Goal: Information Seeking & Learning: Learn about a topic

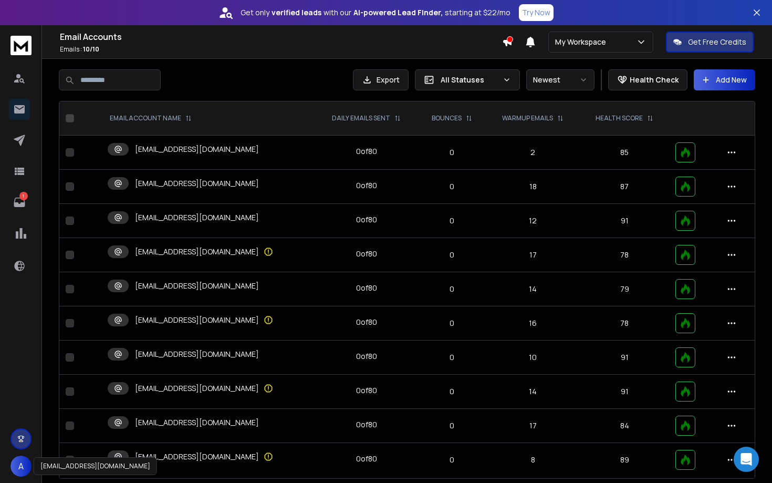
click at [25, 463] on span "A" at bounding box center [21, 465] width 21 height 21
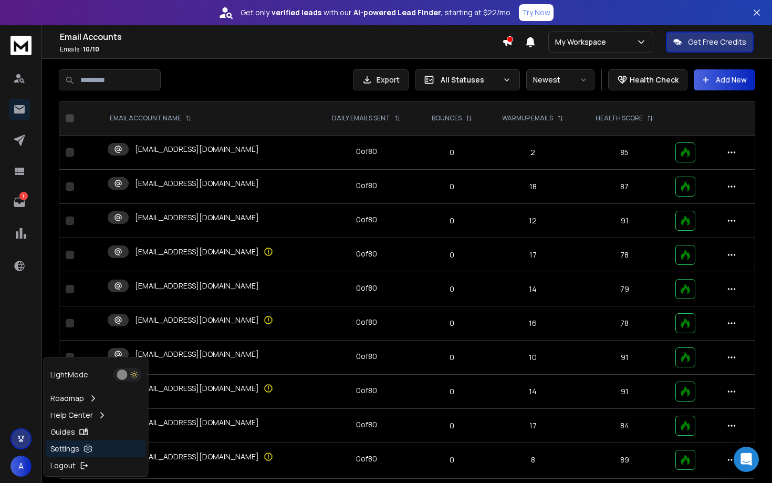
click at [90, 447] on icon at bounding box center [87, 448] width 9 height 9
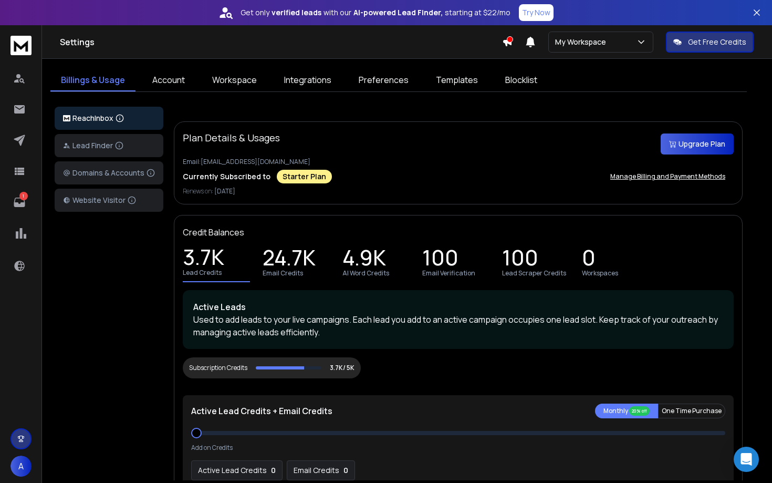
click at [649, 171] on button "Manage Billing and Payment Methods" at bounding box center [668, 176] width 132 height 21
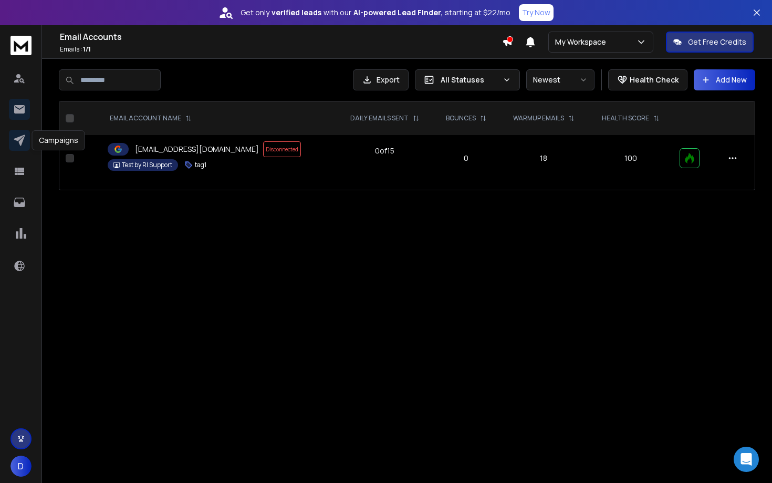
click at [25, 147] on link at bounding box center [19, 140] width 21 height 21
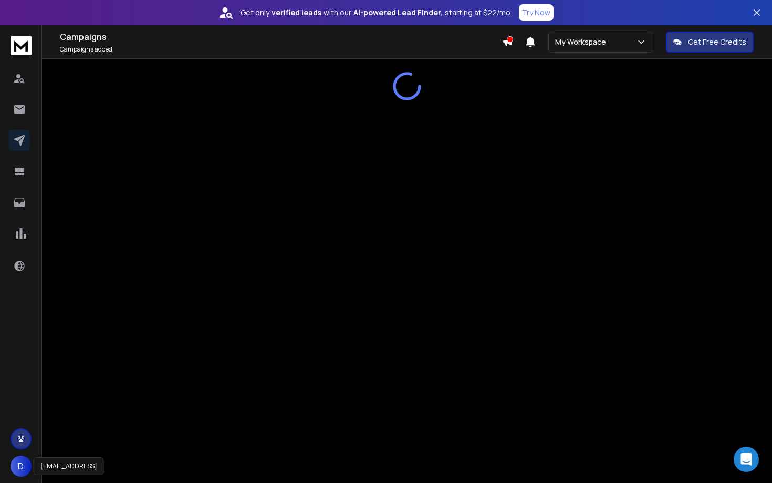
click at [22, 462] on span "D" at bounding box center [21, 465] width 21 height 21
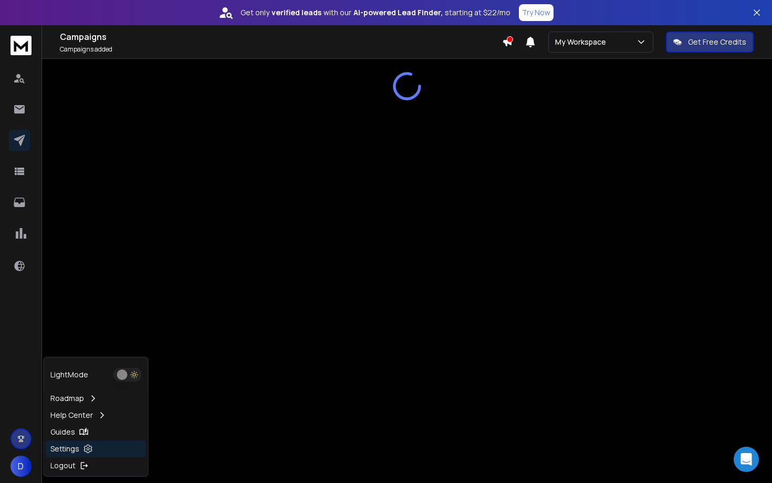
click at [70, 451] on p "Settings" at bounding box center [64, 448] width 29 height 11
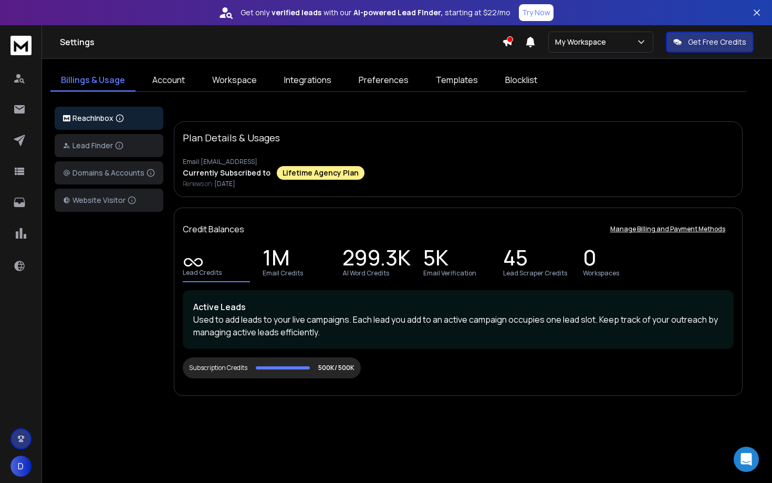
click at [439, 75] on link "Templates" at bounding box center [456, 80] width 63 height 22
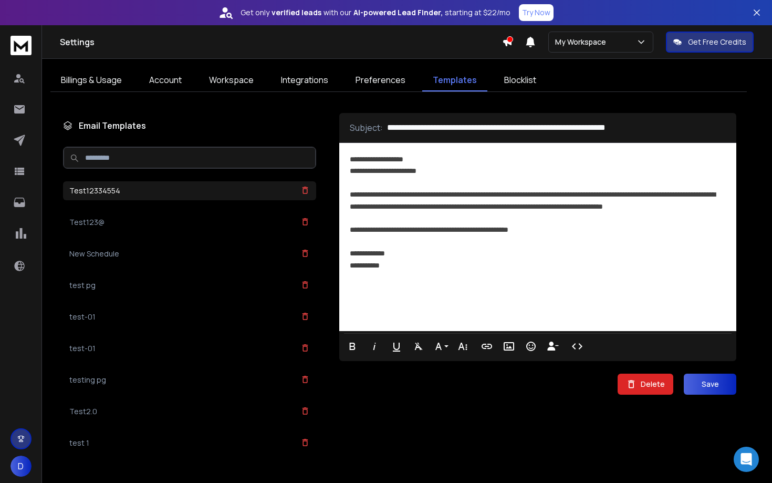
click at [403, 249] on p "**********" at bounding box center [538, 217] width 376 height 129
click at [155, 256] on div "New Schedule" at bounding box center [189, 253] width 253 height 19
type input "****"
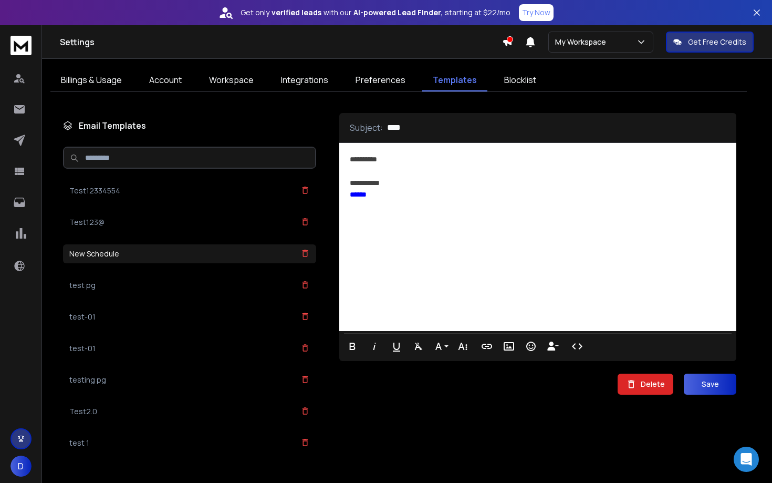
click at [416, 171] on div "**********" at bounding box center [538, 170] width 376 height 35
click at [710, 391] on button "Save" at bounding box center [710, 383] width 53 height 21
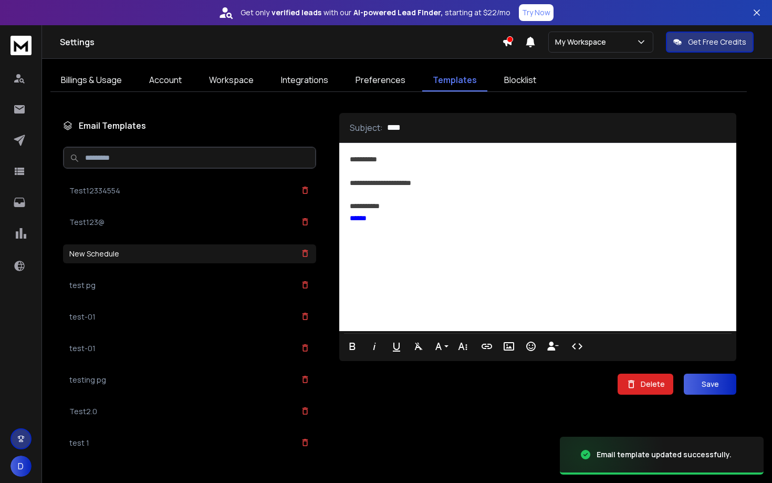
click at [150, 224] on div "Test123@" at bounding box center [189, 222] width 253 height 19
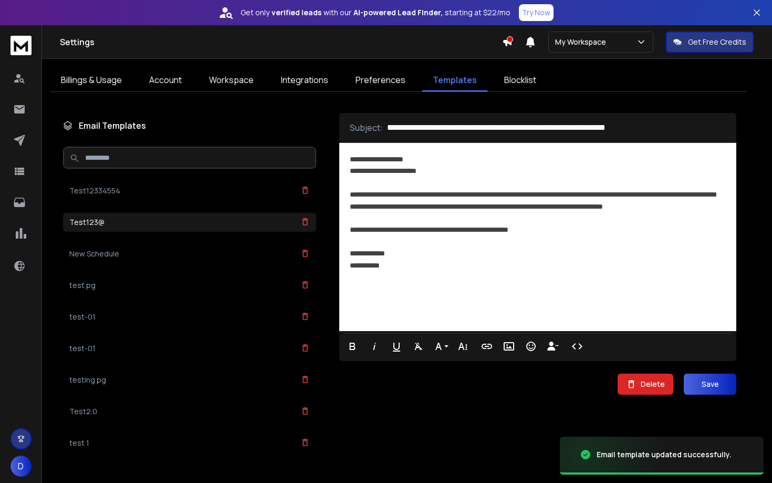
click at [97, 250] on h3 "New Schedule" at bounding box center [94, 253] width 50 height 11
type input "****"
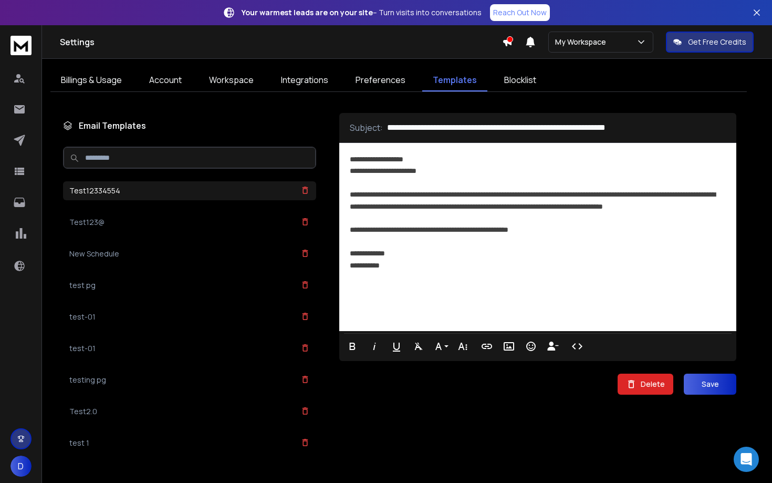
click at [114, 248] on div "New Schedule" at bounding box center [189, 253] width 253 height 19
type input "****"
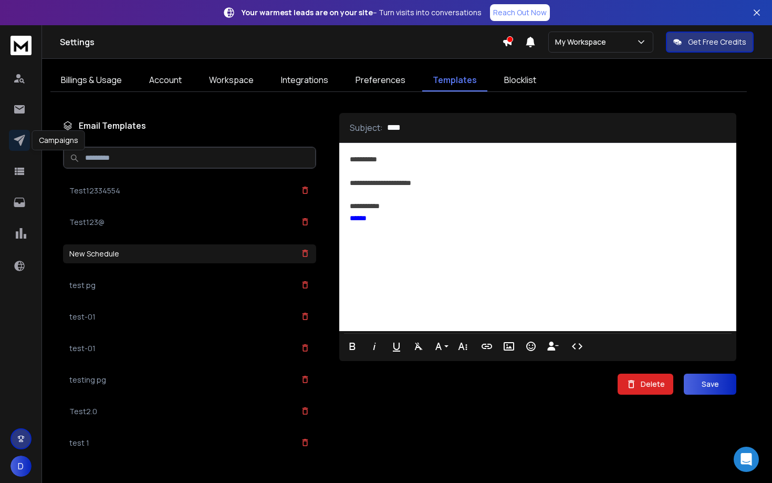
click at [12, 133] on link at bounding box center [19, 140] width 21 height 21
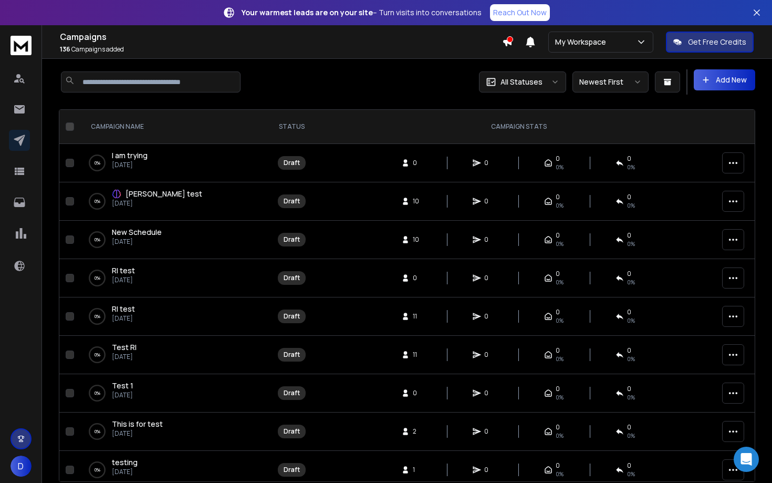
click at [161, 169] on div "0 % I am trying 7 days ago" at bounding box center [170, 162] width 163 height 25
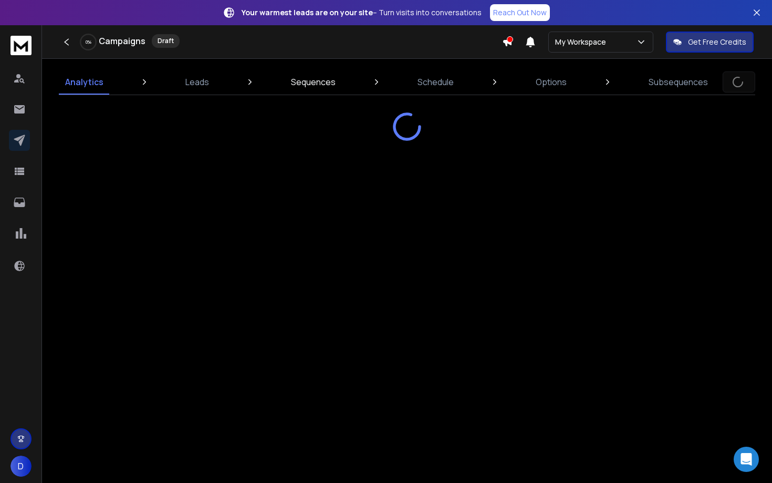
click at [315, 74] on link "Sequences" at bounding box center [313, 81] width 57 height 25
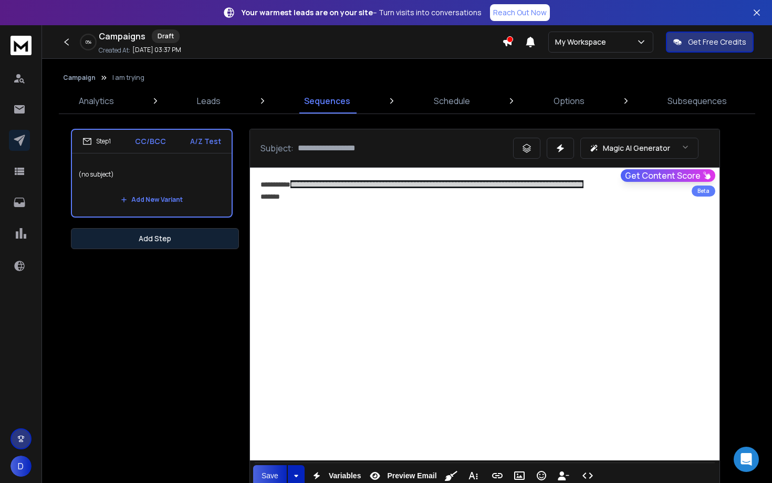
click at [179, 236] on button "Add Step" at bounding box center [155, 238] width 168 height 21
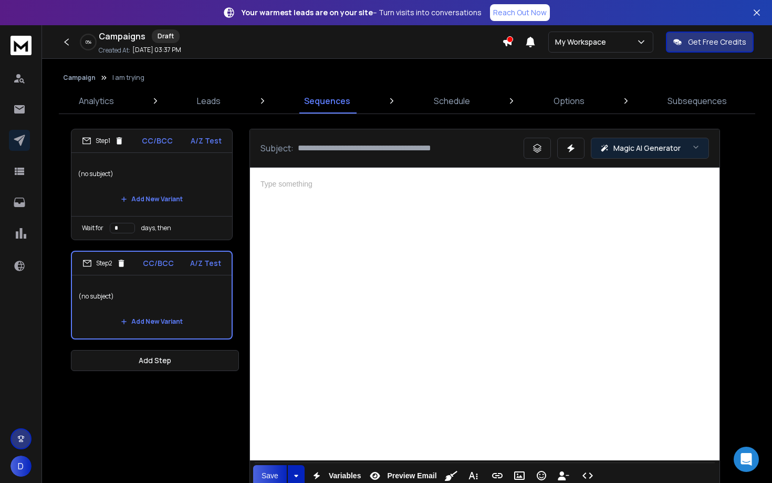
click at [625, 151] on p "Magic AI Generator" at bounding box center [646, 148] width 67 height 11
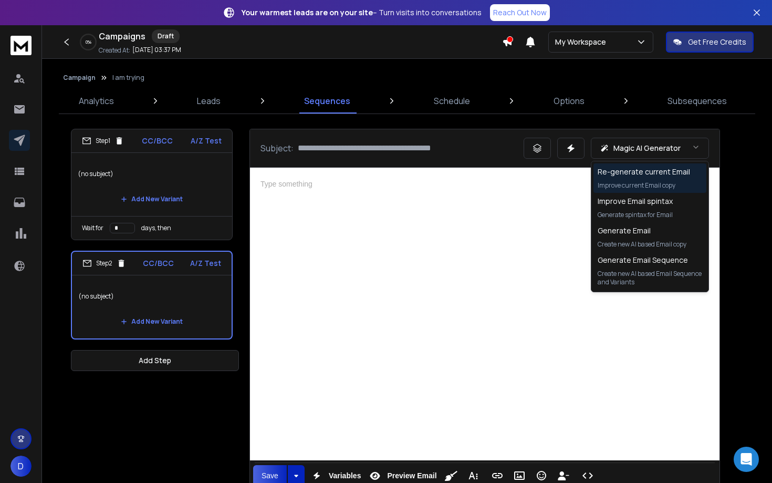
click at [516, 147] on div "Subject: Magic AI Generator" at bounding box center [484, 148] width 469 height 38
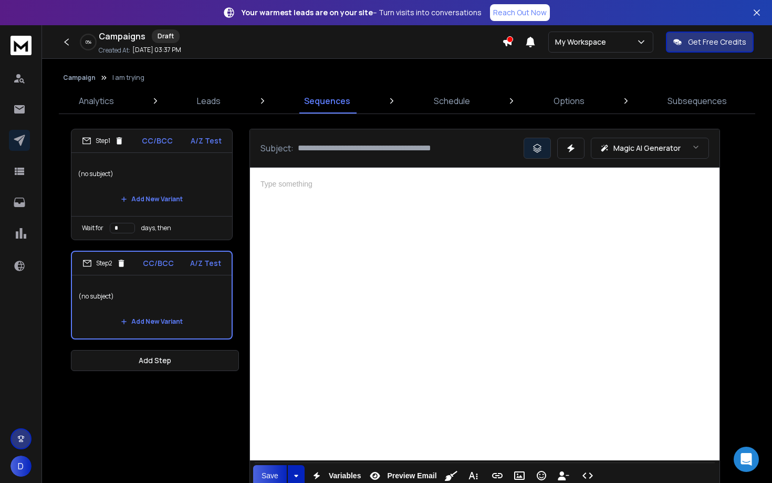
click at [535, 146] on icon at bounding box center [536, 147] width 9 height 9
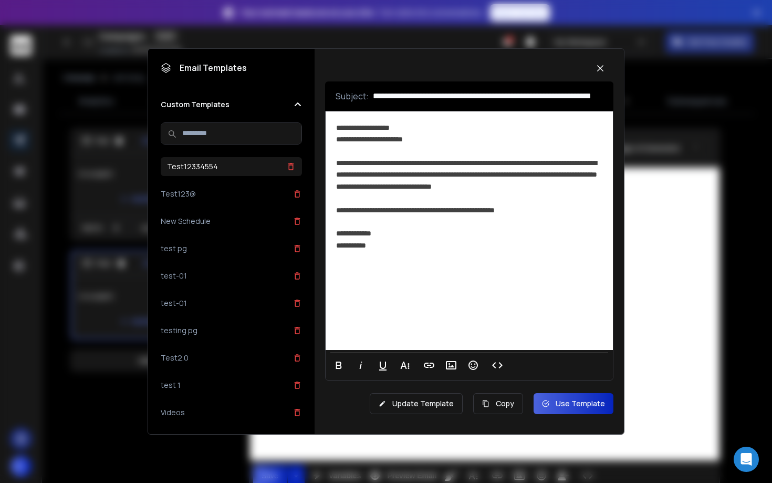
click at [199, 222] on h3 "New Schedule" at bounding box center [186, 221] width 50 height 11
type input "****"
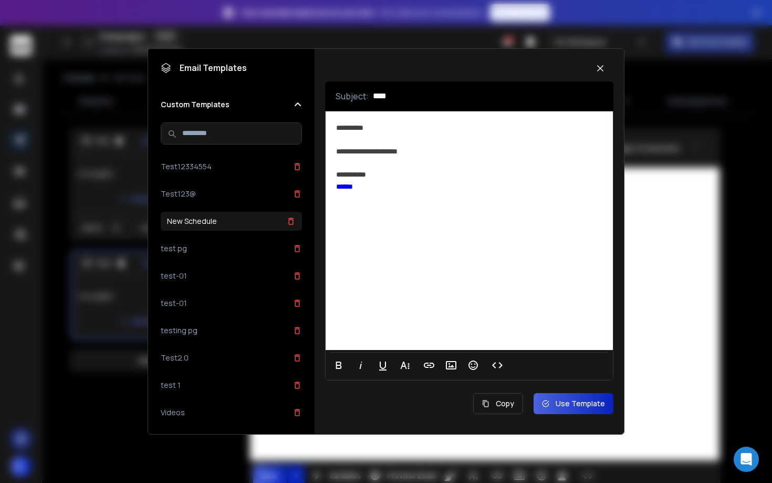
click at [565, 411] on button "Use Template" at bounding box center [574, 403] width 80 height 21
type input "****"
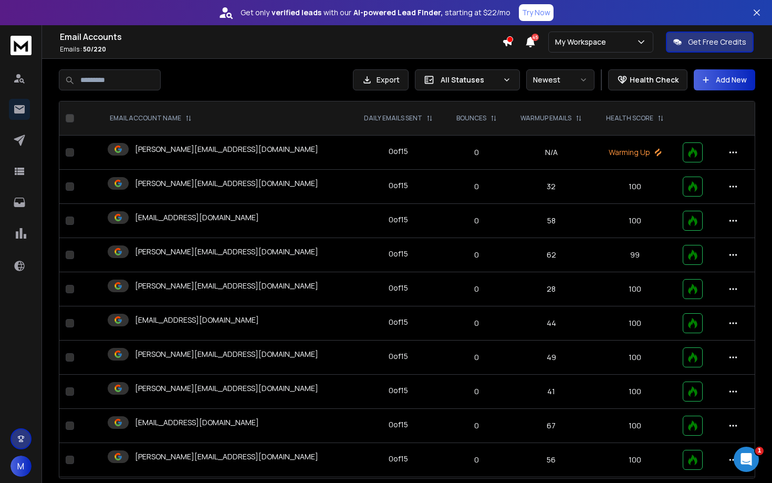
drag, startPoint x: 94, startPoint y: 52, endPoint x: 129, endPoint y: 51, distance: 35.2
click at [129, 52] on p "Emails : 50 / 220" at bounding box center [281, 49] width 442 height 8
click at [96, 51] on span "50 / 220" at bounding box center [94, 49] width 23 height 9
click at [593, 44] on p "My Workspace" at bounding box center [582, 42] width 55 height 11
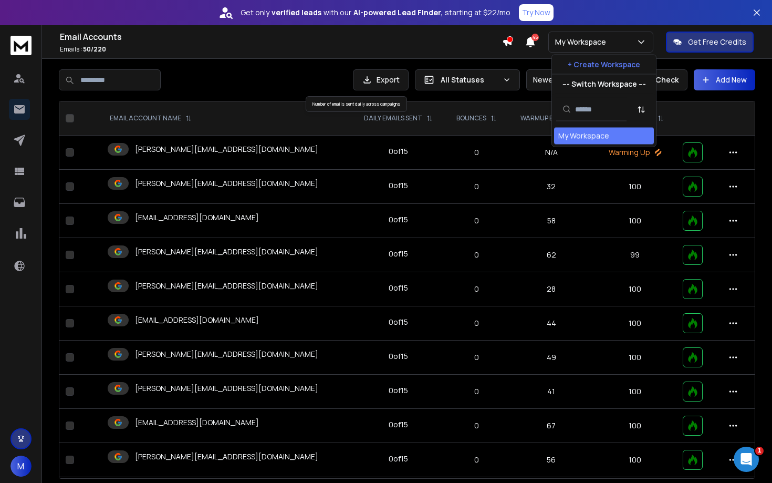
click at [273, 55] on div "Email Accounts Emails : 50 / 220 45 My Workspace Get Free Credits" at bounding box center [386, 42] width 772 height 34
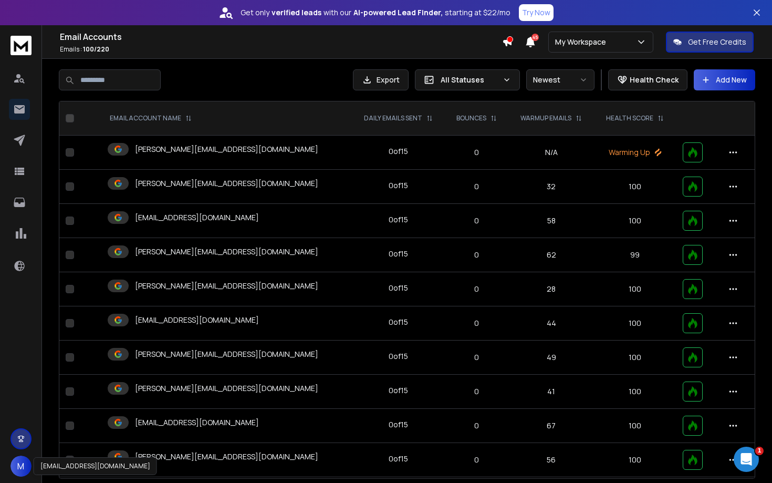
click at [17, 465] on span "M" at bounding box center [21, 465] width 21 height 21
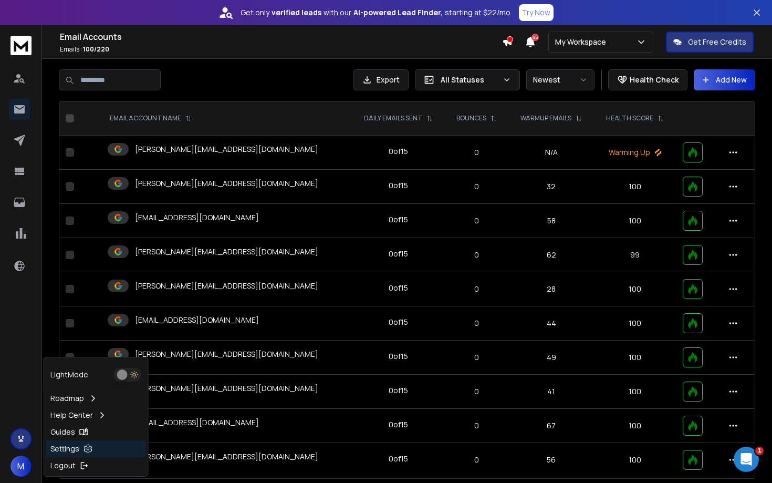
click at [80, 450] on div "Settings" at bounding box center [96, 448] width 100 height 17
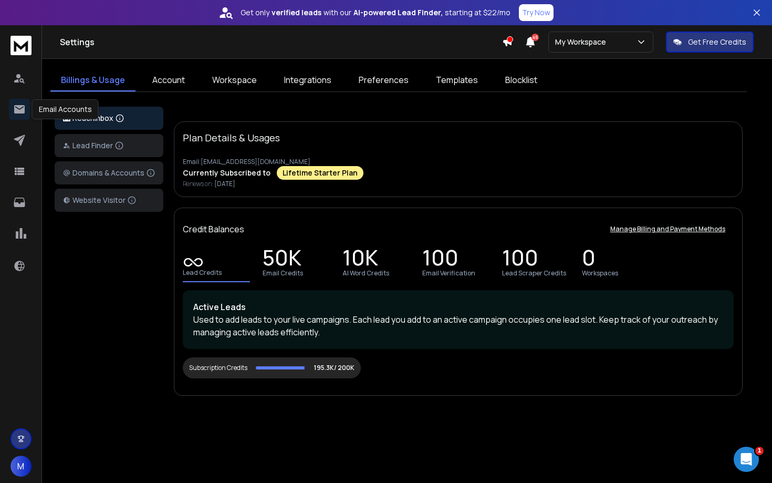
click at [14, 106] on icon at bounding box center [19, 109] width 11 height 8
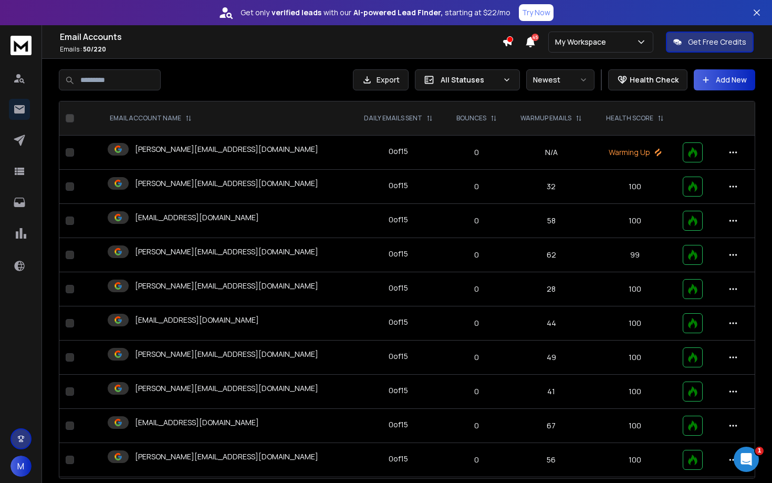
click at [201, 170] on td "marcel@kargulidentity.info" at bounding box center [226, 187] width 250 height 34
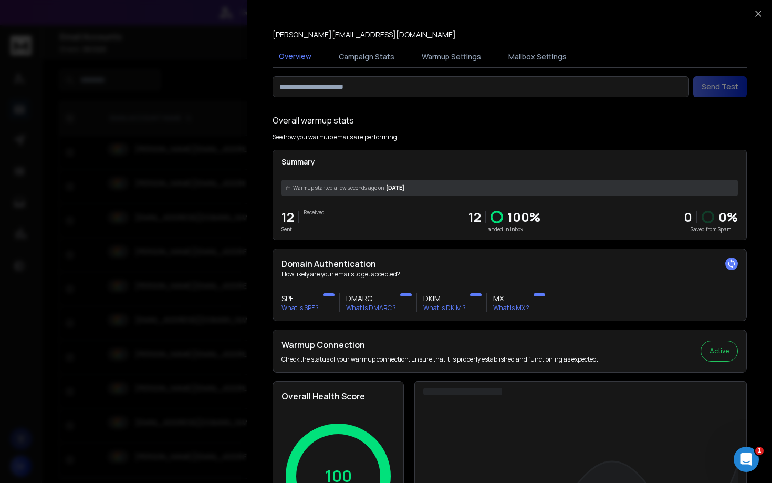
click at [130, 154] on div at bounding box center [386, 241] width 772 height 483
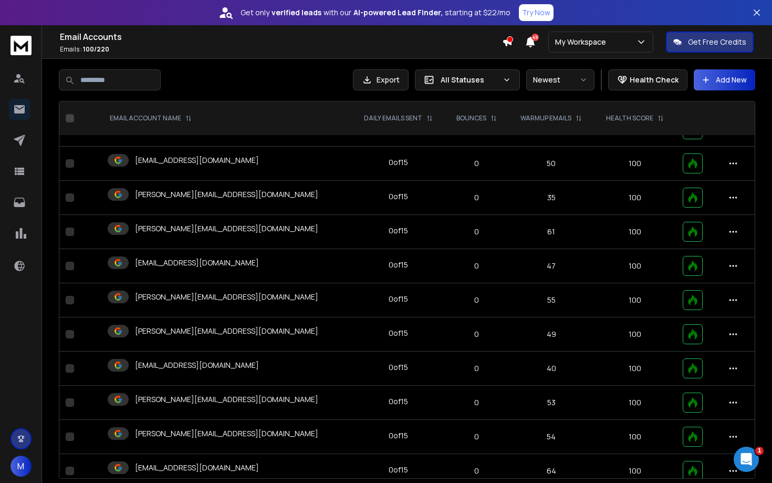
scroll to position [2798, 0]
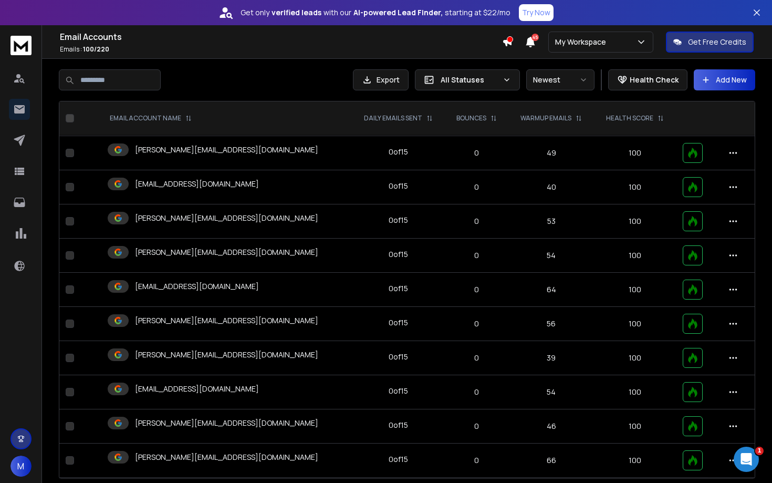
click at [33, 461] on div "M" at bounding box center [21, 256] width 42 height 462
click at [25, 464] on span "M" at bounding box center [21, 465] width 21 height 21
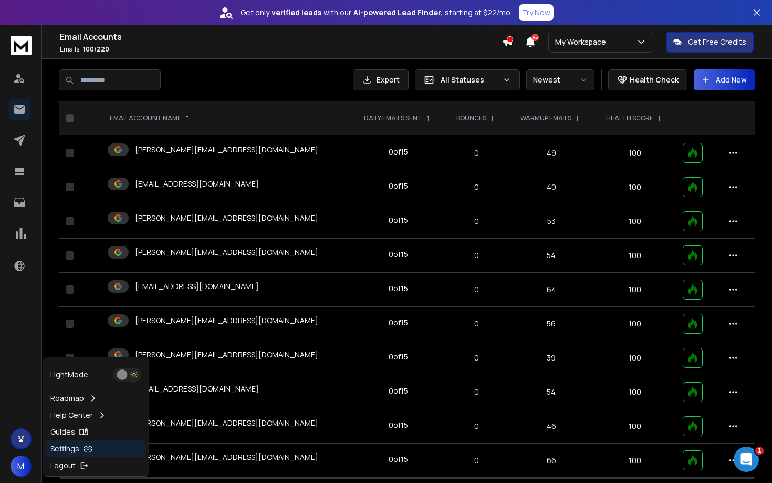
click at [70, 445] on p "Settings" at bounding box center [64, 448] width 29 height 11
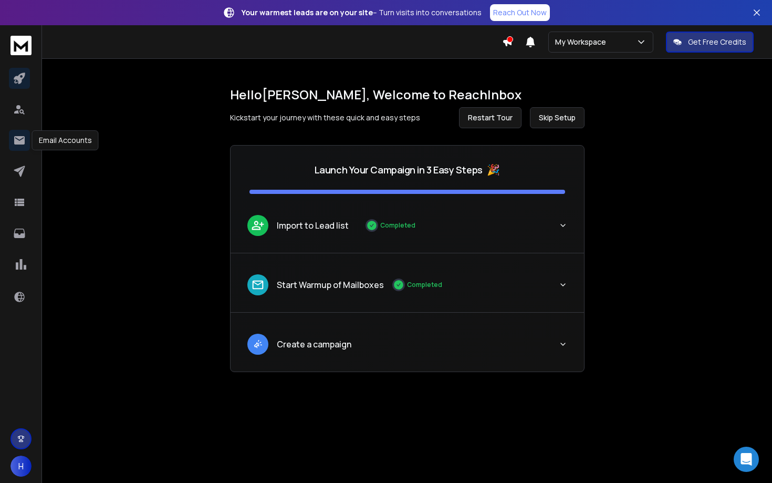
click at [24, 131] on link at bounding box center [19, 140] width 21 height 21
click at [11, 131] on link at bounding box center [19, 140] width 21 height 21
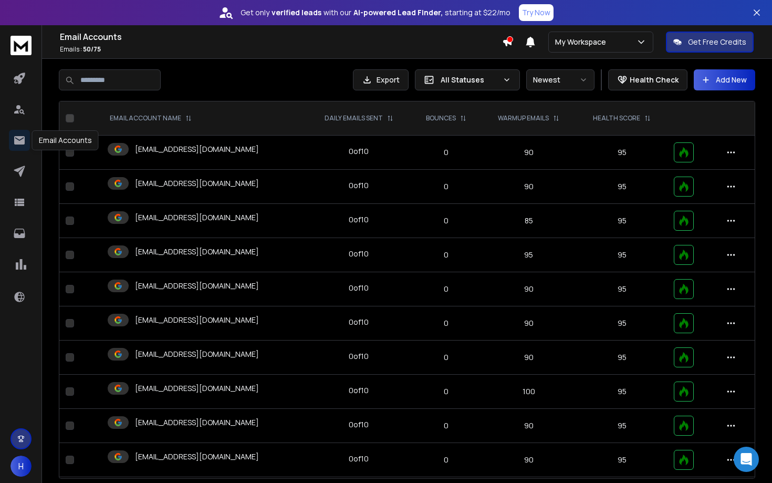
click at [289, 88] on div at bounding box center [203, 79] width 288 height 21
click at [208, 155] on div "angelsmith@seafarerfinadvise.com" at bounding box center [183, 149] width 151 height 13
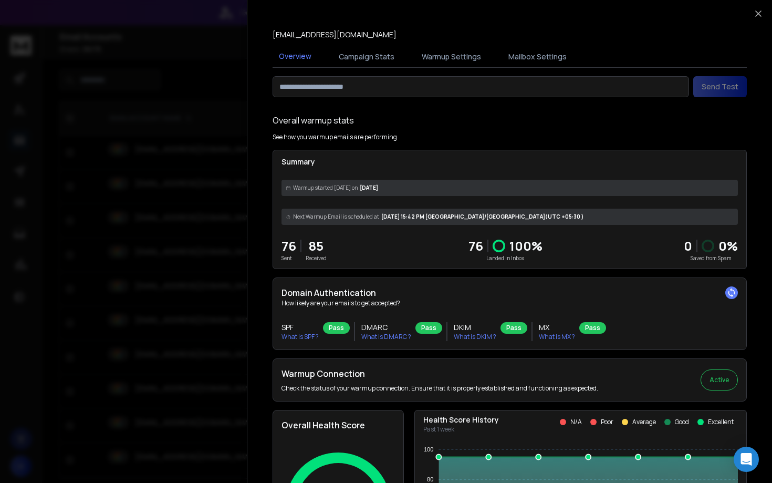
click at [118, 287] on div at bounding box center [386, 241] width 772 height 483
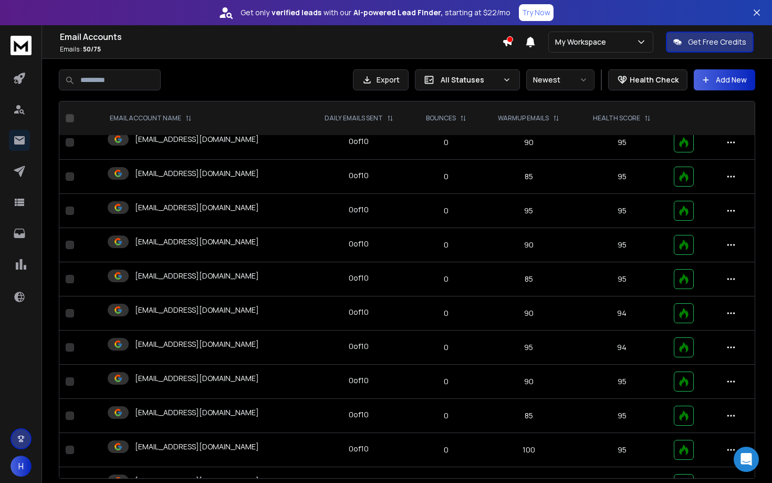
scroll to position [414, 0]
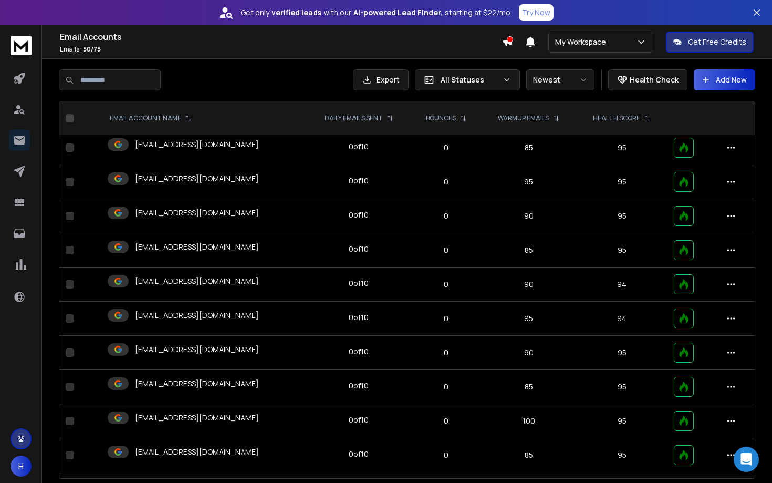
click at [272, 355] on div "angel@seafarercompletefinance.com" at bounding box center [204, 349] width 193 height 13
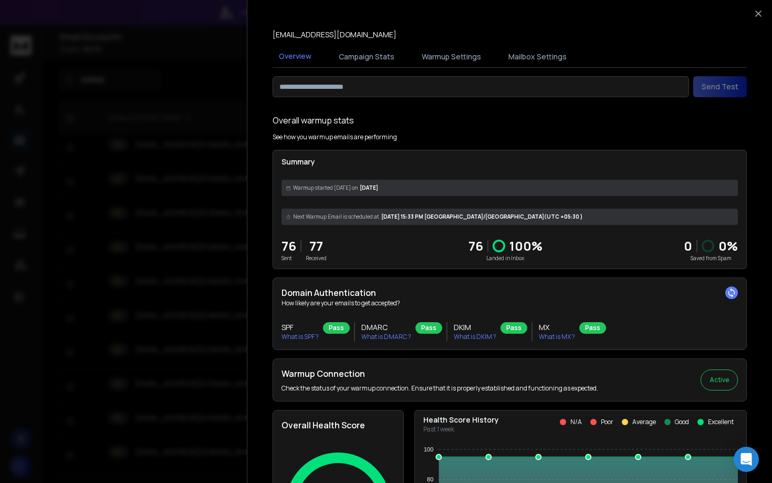
click at [227, 299] on div at bounding box center [386, 241] width 772 height 483
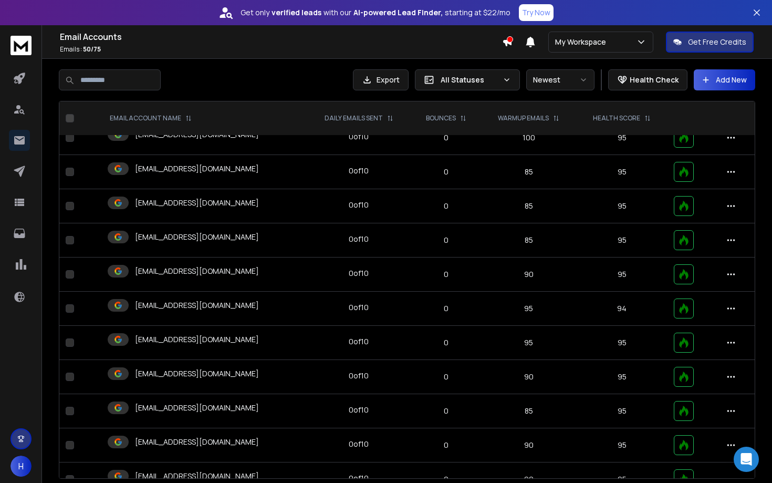
scroll to position [920, 0]
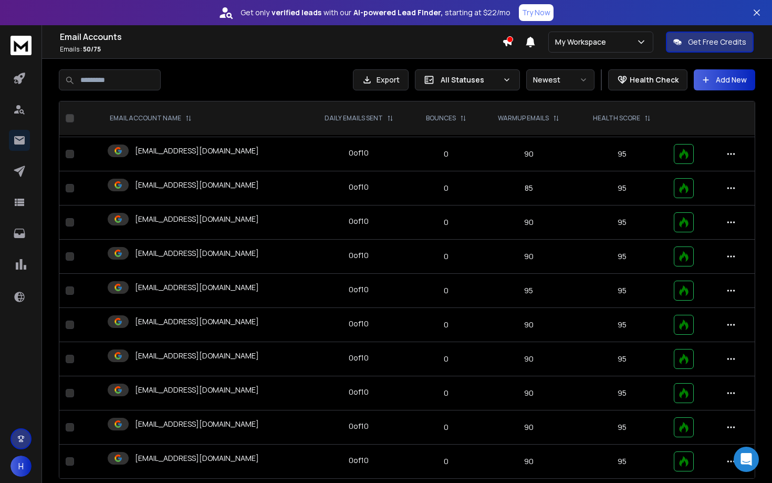
click at [231, 320] on p "angel@seafarerfinanceandcfo.com" at bounding box center [197, 321] width 124 height 11
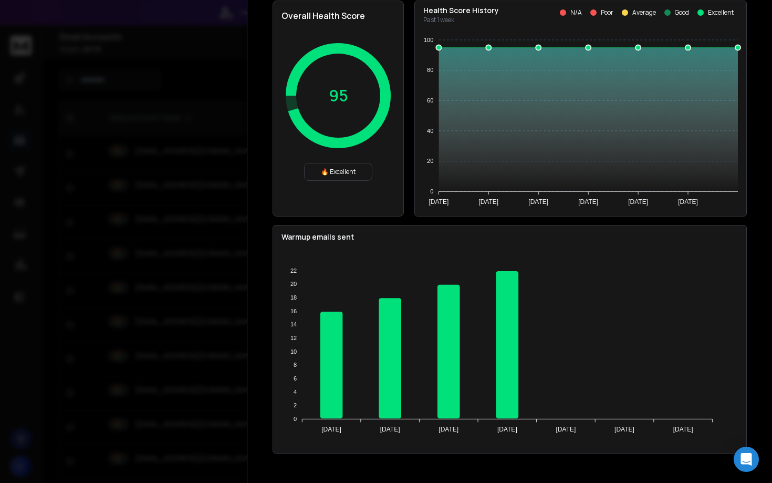
click at [154, 370] on div at bounding box center [386, 241] width 772 height 483
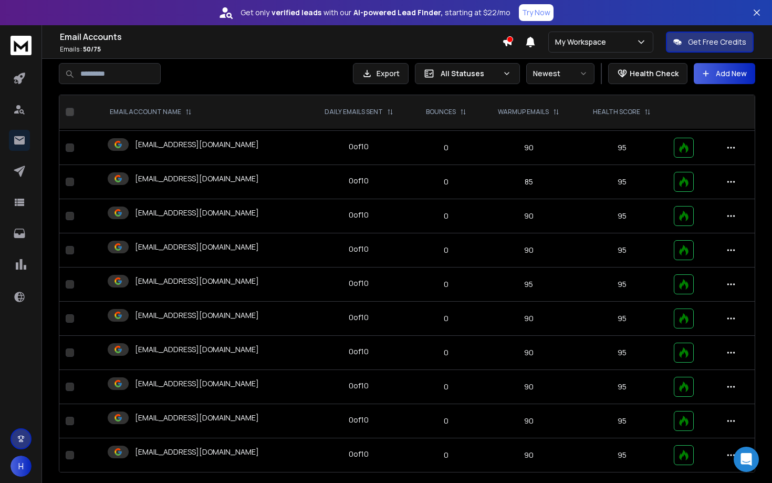
click at [204, 431] on td "angel@seafareraccountingandcfo.com" at bounding box center [203, 421] width 205 height 34
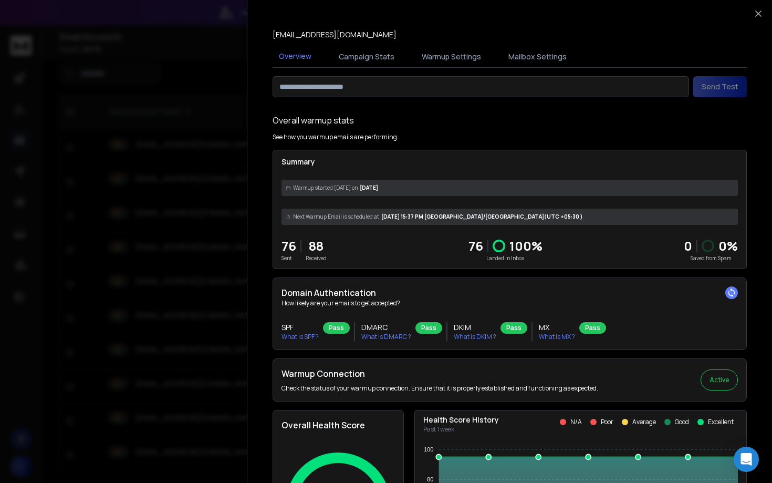
click at [216, 254] on div at bounding box center [386, 241] width 772 height 483
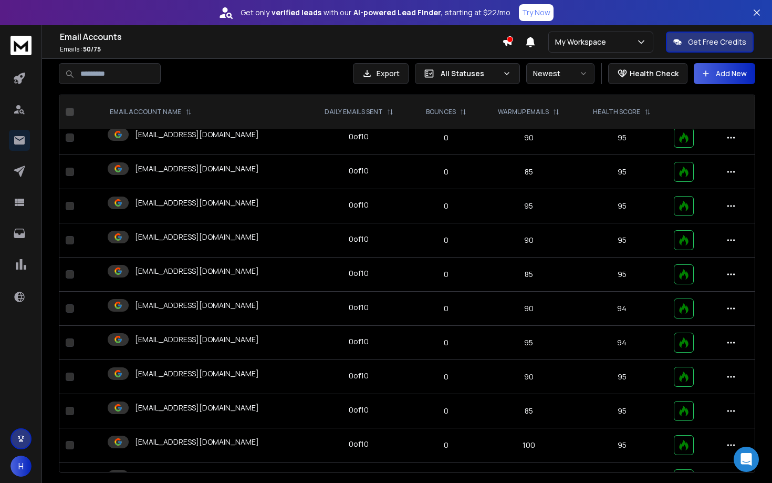
scroll to position [337, 0]
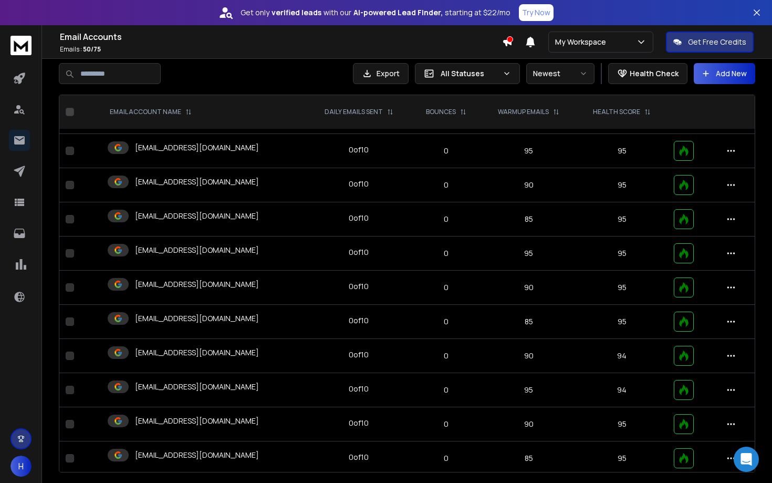
click at [235, 249] on p "angeljohnson@seafareracctg.com" at bounding box center [197, 250] width 124 height 11
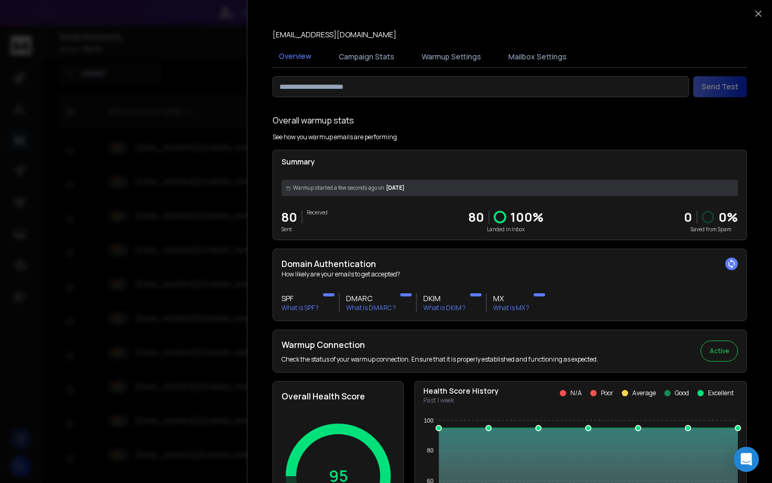
click at [357, 88] on input "email" at bounding box center [481, 86] width 416 height 21
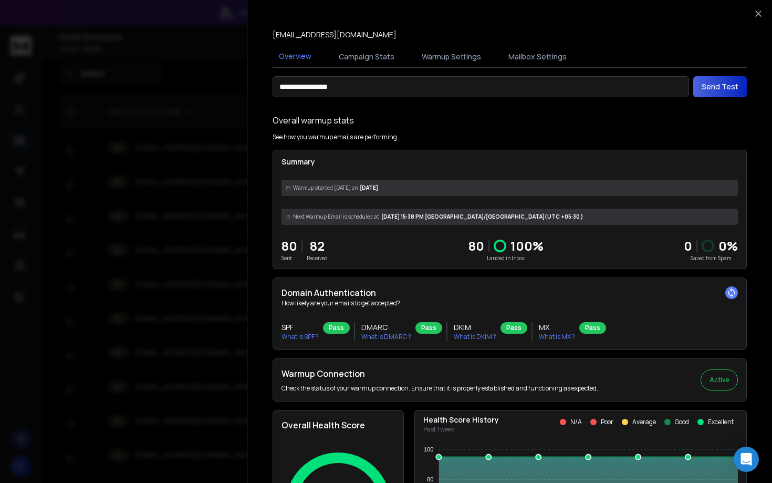
type input "**********"
click at [689, 90] on div "**********" at bounding box center [510, 86] width 474 height 21
click at [710, 89] on button "Send Test" at bounding box center [720, 86] width 54 height 21
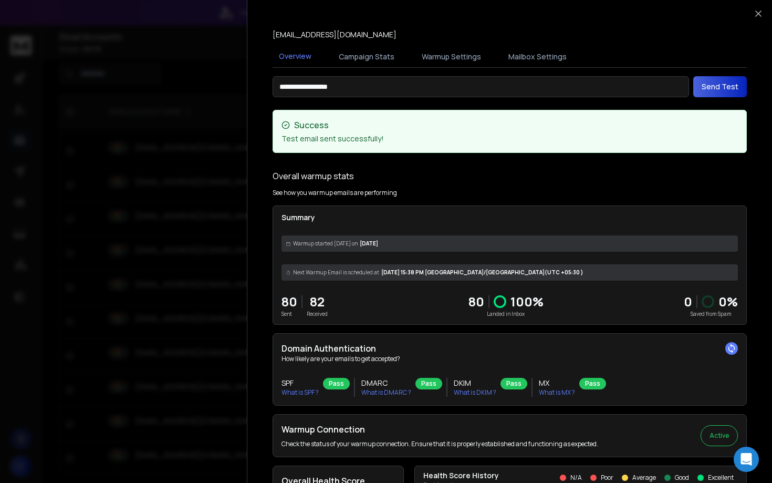
click at [525, 54] on button "Mailbox Settings" at bounding box center [537, 56] width 71 height 23
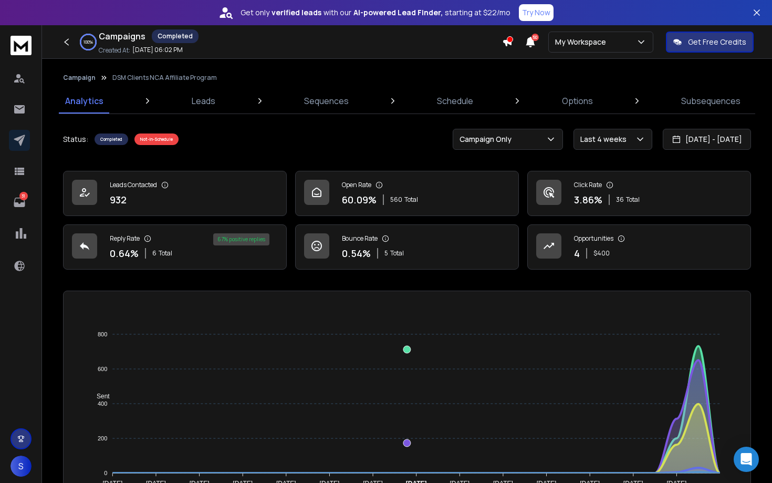
click at [485, 102] on div "Analytics Leads Sequences Schedule Options Subsequences" at bounding box center [403, 100] width 688 height 25
click at [466, 97] on p "Schedule" at bounding box center [455, 101] width 36 height 13
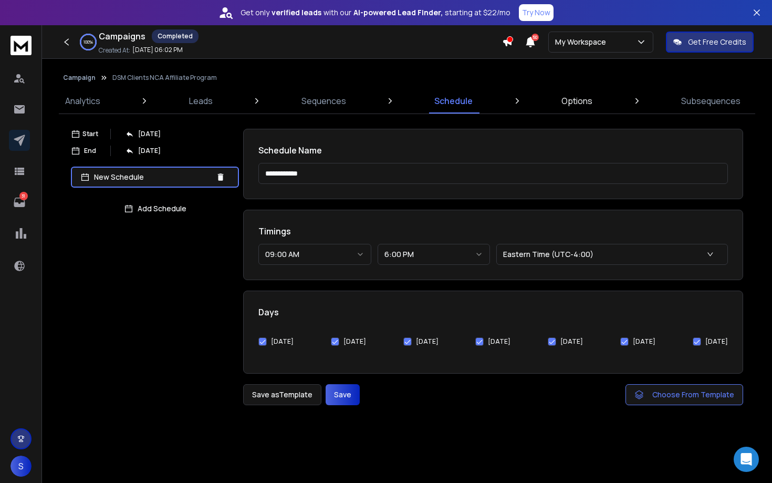
click at [588, 92] on link "Options" at bounding box center [577, 100] width 44 height 25
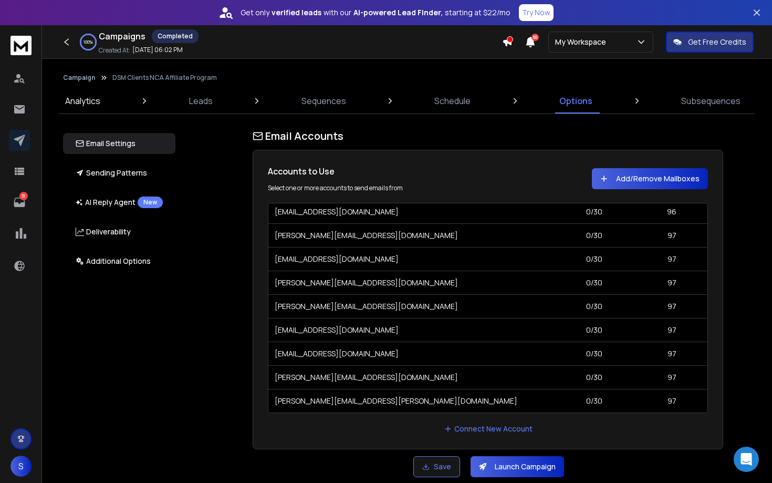
click at [77, 106] on p "Analytics" at bounding box center [82, 101] width 35 height 13
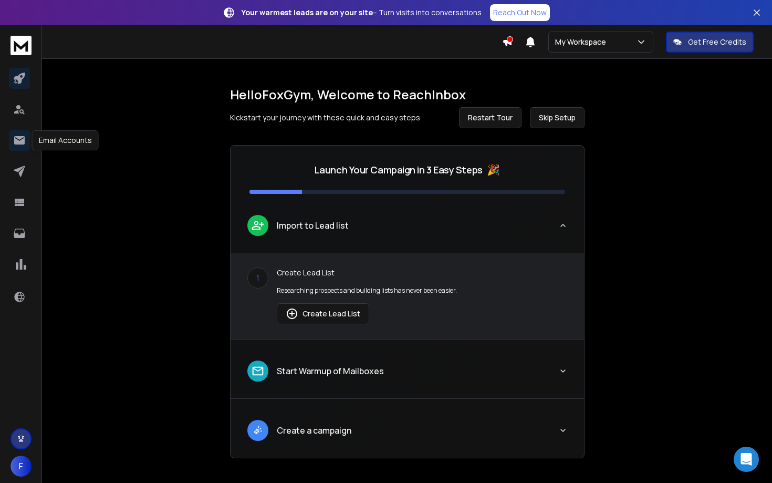
click at [12, 143] on link at bounding box center [19, 140] width 21 height 21
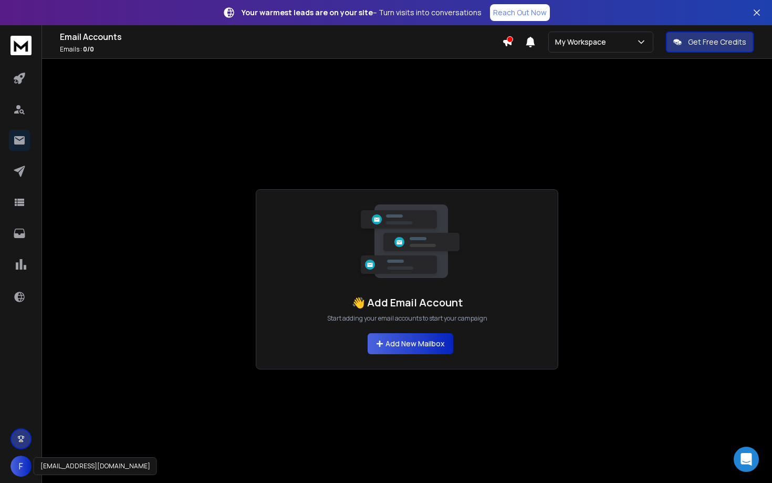
click at [19, 465] on span "F" at bounding box center [21, 465] width 21 height 21
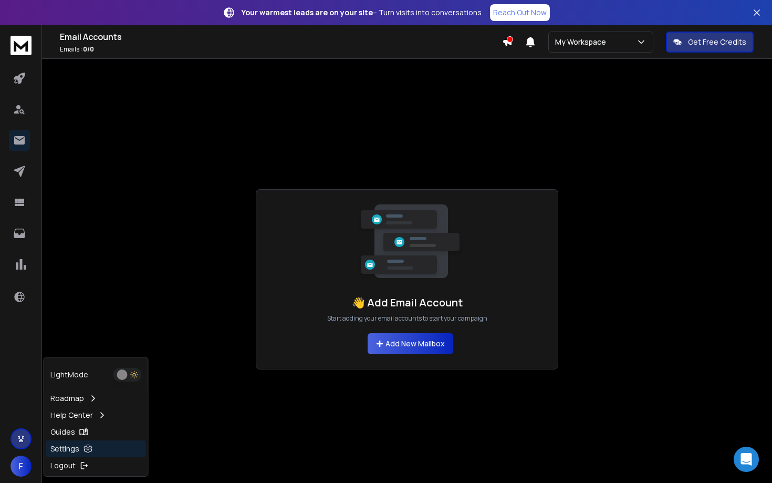
click at [62, 440] on div "Settings" at bounding box center [96, 448] width 100 height 17
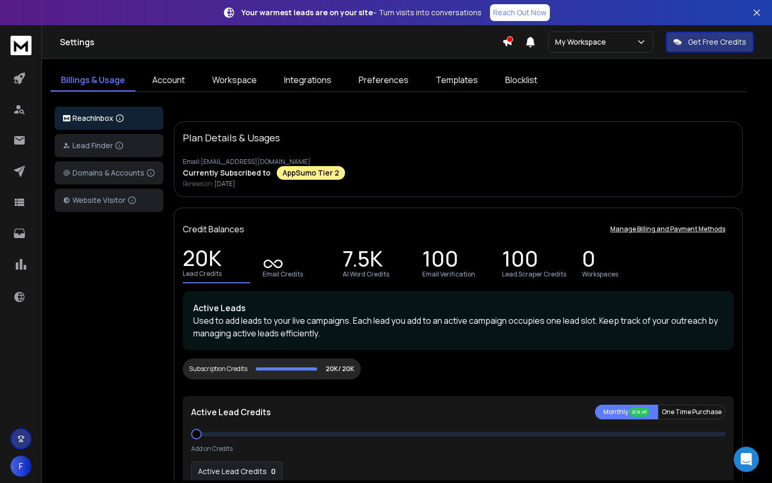
click at [117, 306] on div "ReachInbox Lead Finder Domains & Accounts Website Visitor Plan Details & Usages…" at bounding box center [399, 289] width 688 height 365
click at [109, 241] on div "ReachInbox Lead Finder Domains & Accounts Website Visitor Plan Details & Usages…" at bounding box center [399, 289] width 688 height 365
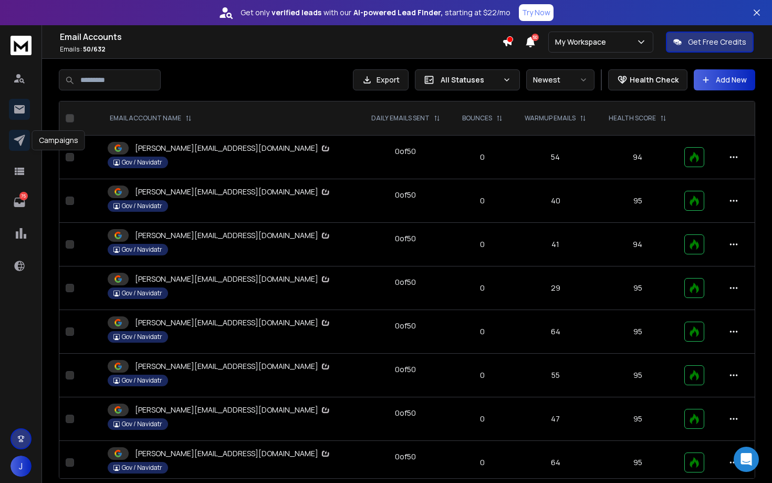
click at [24, 133] on link at bounding box center [19, 140] width 21 height 21
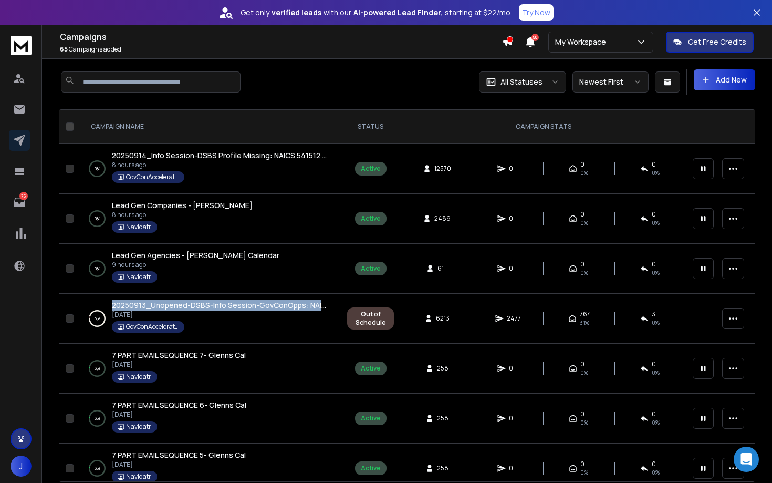
click at [327, 76] on div at bounding box center [233, 81] width 348 height 25
click at [359, 19] on div "Get only verified leads with our AI-powered Lead Finder, starting at $22/mo" at bounding box center [364, 13] width 292 height 16
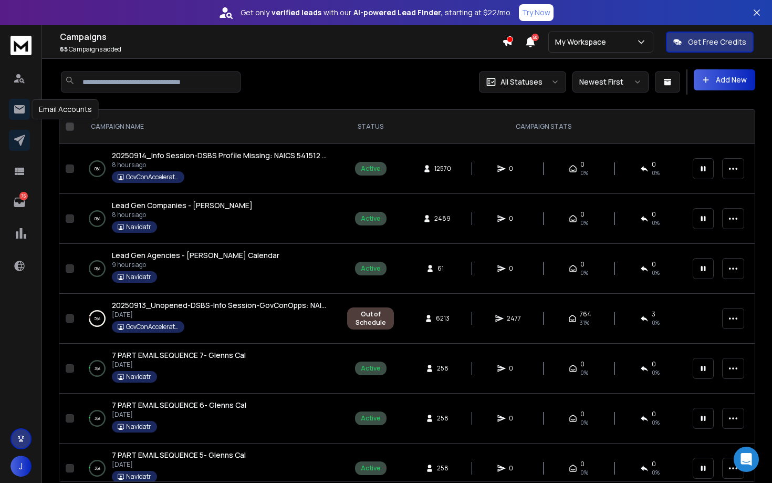
click at [14, 106] on icon at bounding box center [19, 109] width 11 height 8
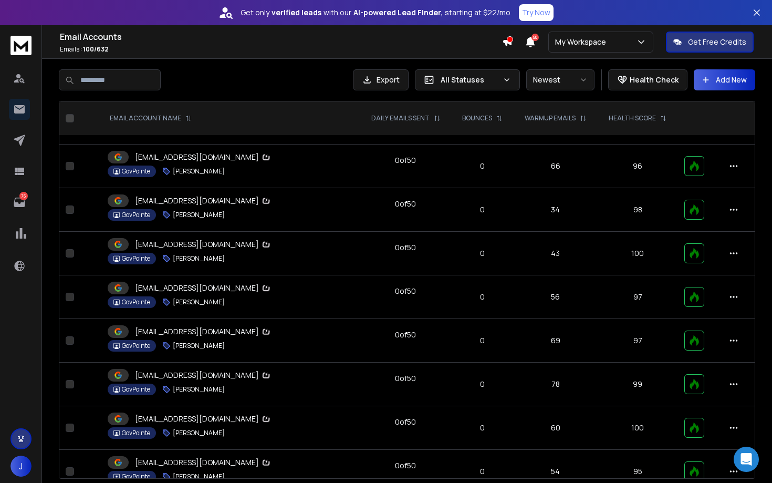
scroll to position [4041, 0]
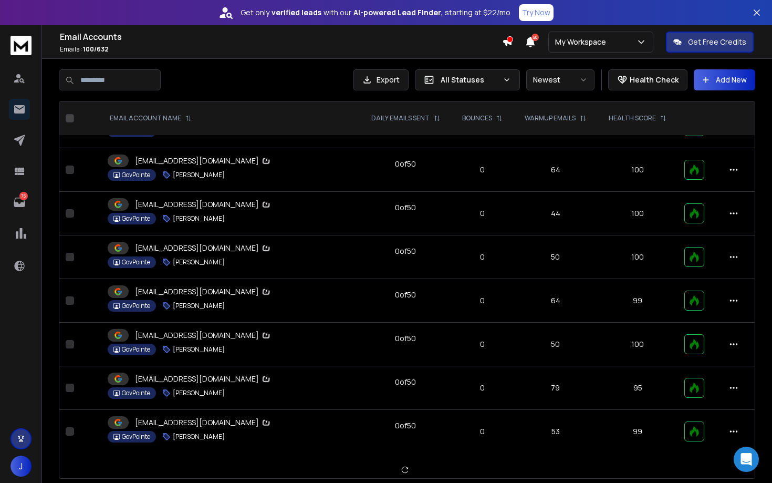
click at [468, 90] on div "Export All Statuses Newest Health Check Add New EMAIL ACCOUNT NAME DAILY EMAILS…" at bounding box center [407, 273] width 696 height 409
click at [467, 80] on p "All Statuses" at bounding box center [470, 80] width 58 height 11
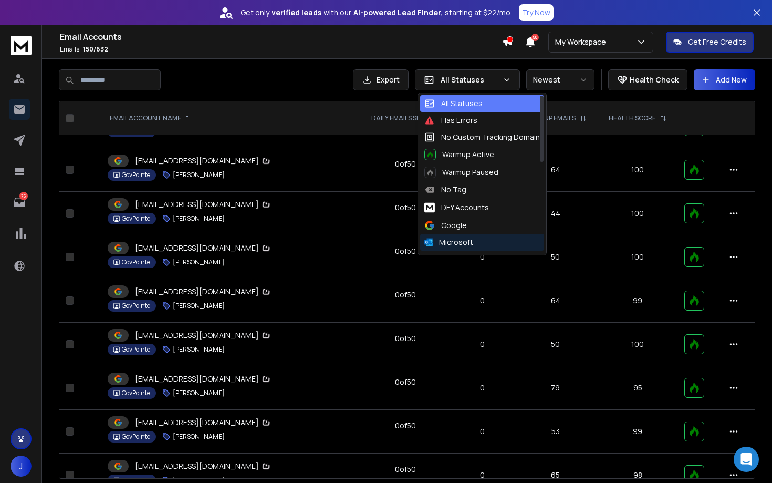
click at [446, 241] on div "Microsoft" at bounding box center [448, 242] width 49 height 11
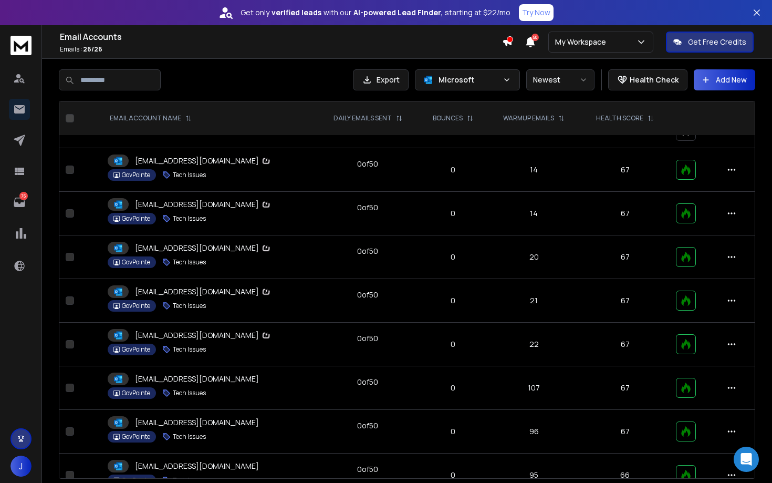
scroll to position [0, 0]
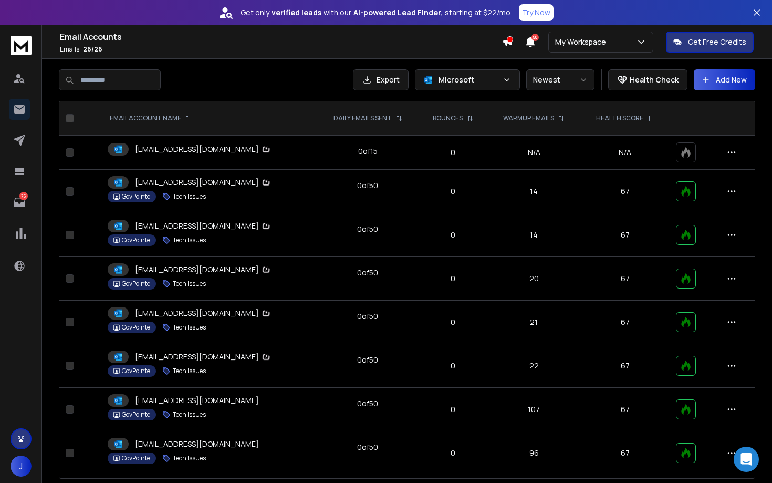
click at [235, 161] on td "jthayer@bdforfeds.info" at bounding box center [208, 152] width 215 height 34
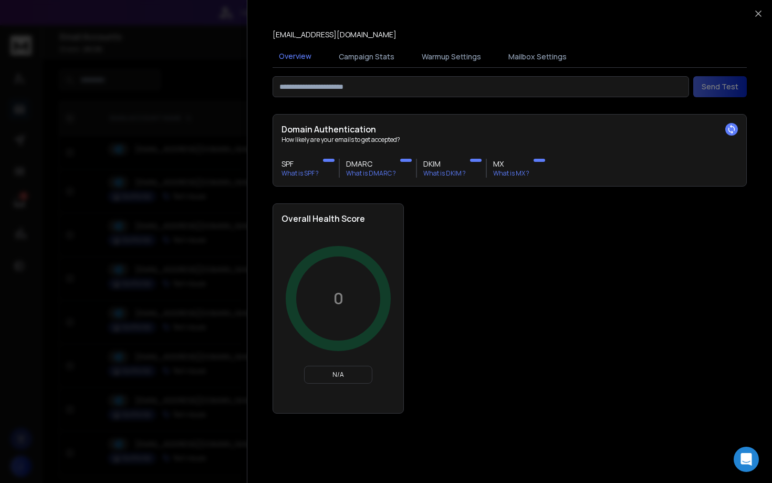
click at [375, 53] on button "Campaign Stats" at bounding box center [366, 56] width 68 height 23
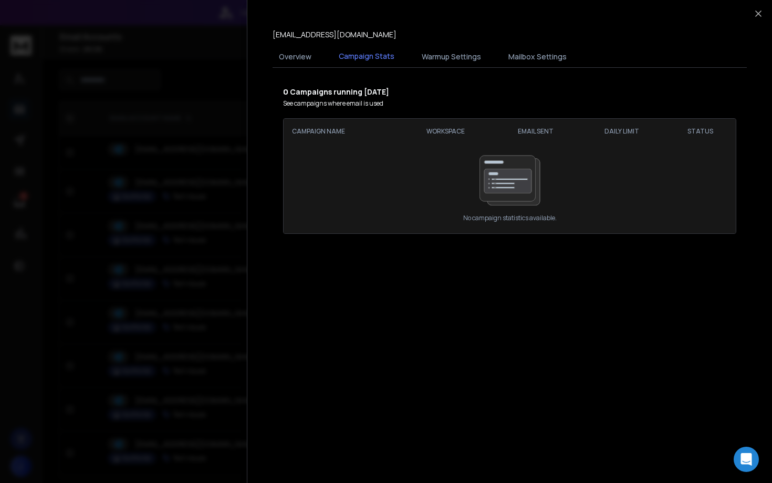
click at [452, 62] on button "Warmup Settings" at bounding box center [451, 56] width 72 height 23
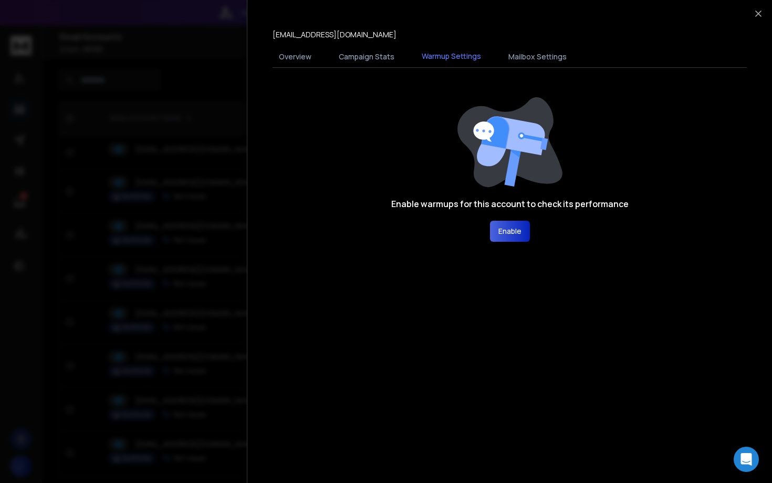
click at [212, 124] on div at bounding box center [386, 241] width 772 height 483
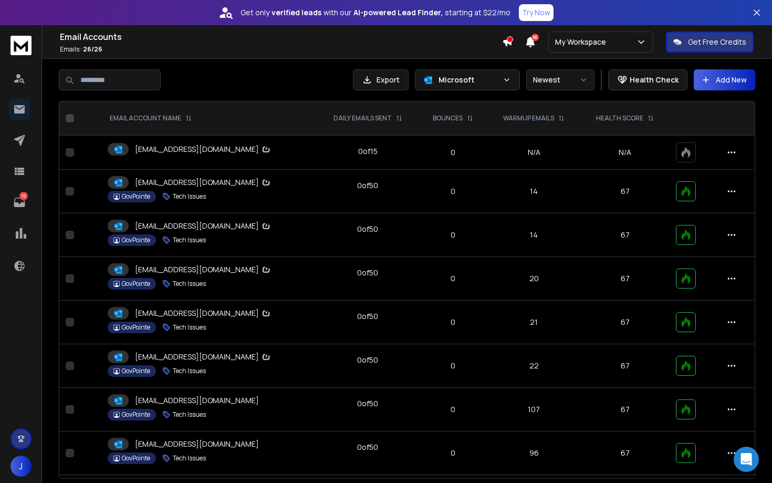
click at [219, 196] on div "GovPointe Tech Issues" at bounding box center [209, 197] width 203 height 12
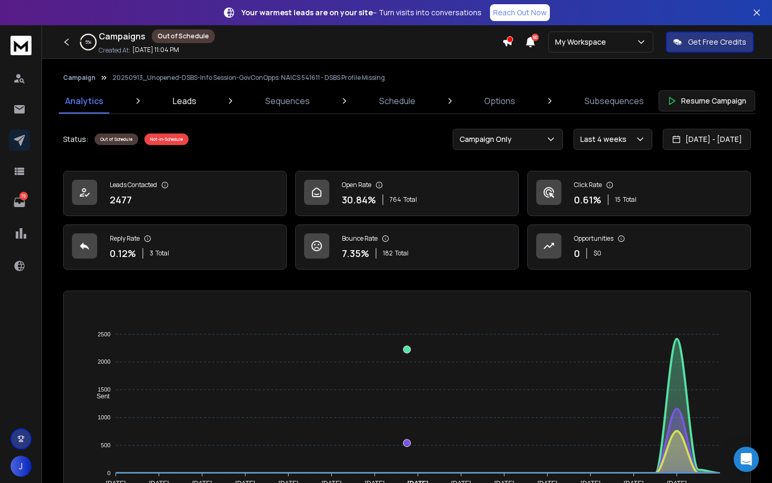
click at [191, 110] on link "Leads" at bounding box center [184, 100] width 36 height 25
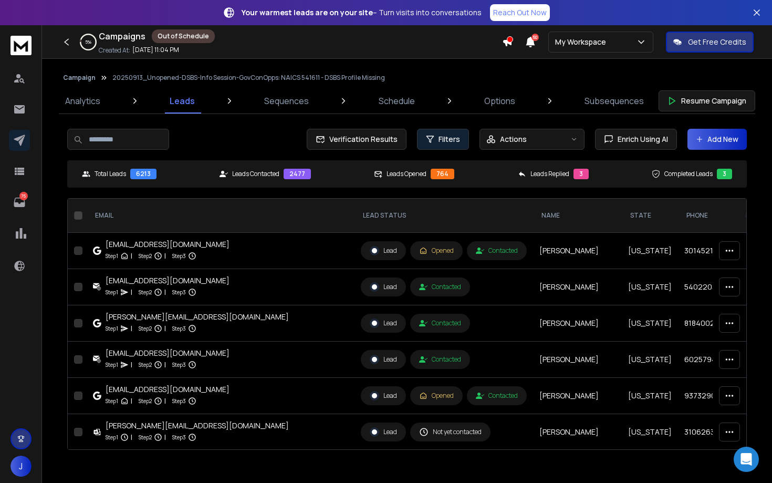
click at [449, 139] on span "Filters" at bounding box center [449, 139] width 22 height 11
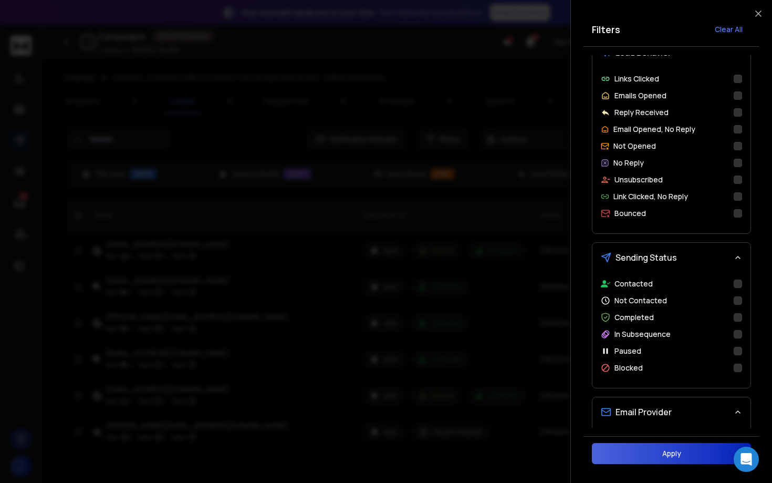
scroll to position [25, 0]
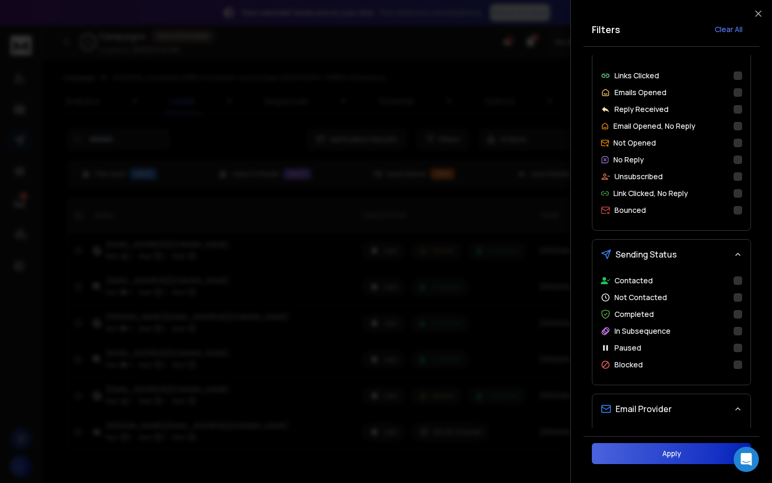
click at [635, 298] on p "Not Contacted" at bounding box center [640, 297] width 53 height 11
click at [734, 298] on button "Not Contacted" at bounding box center [738, 297] width 8 height 8
click at [639, 449] on button "Apply" at bounding box center [671, 453] width 159 height 21
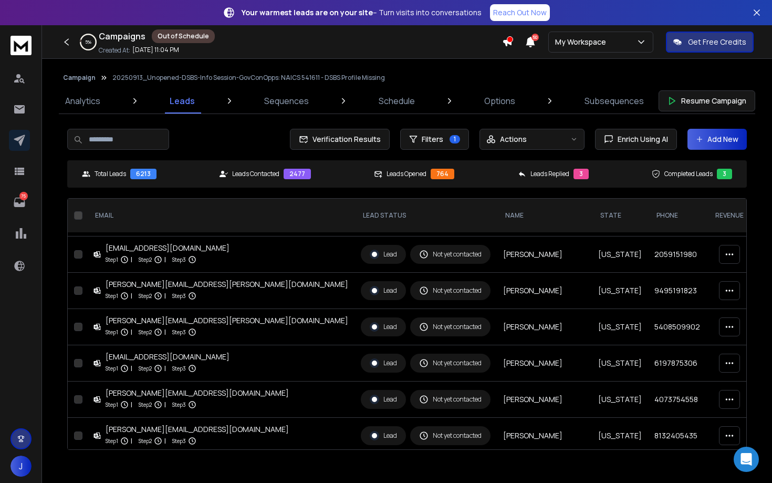
scroll to position [2290, 0]
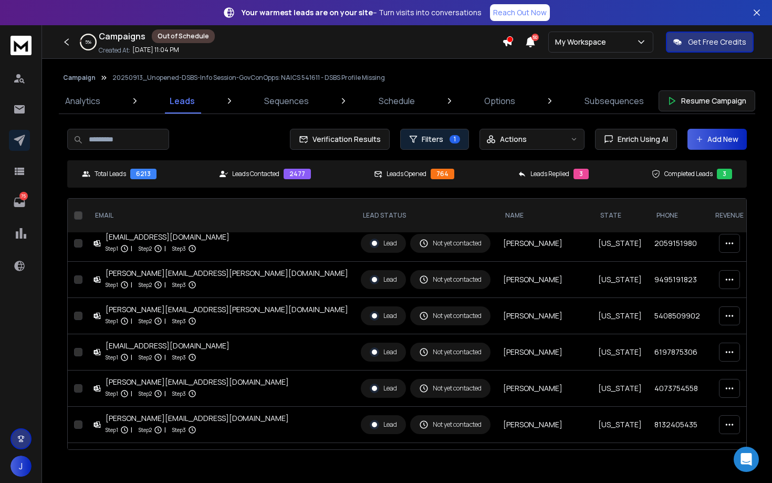
click at [435, 140] on span "Filters" at bounding box center [433, 139] width 22 height 11
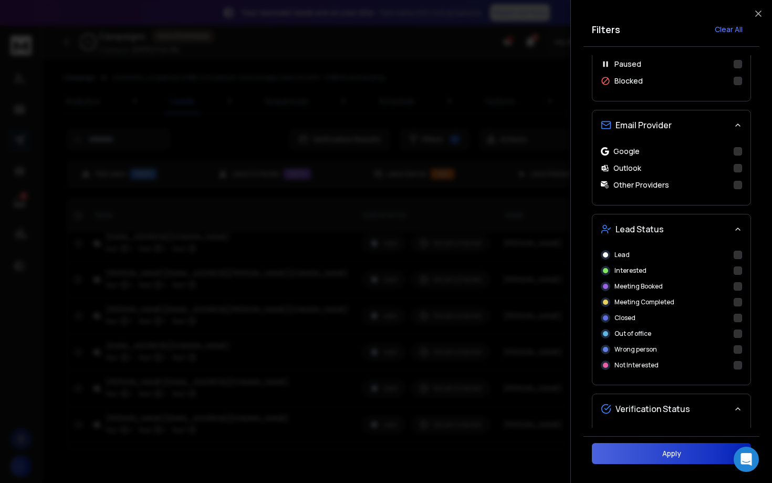
scroll to position [266, 0]
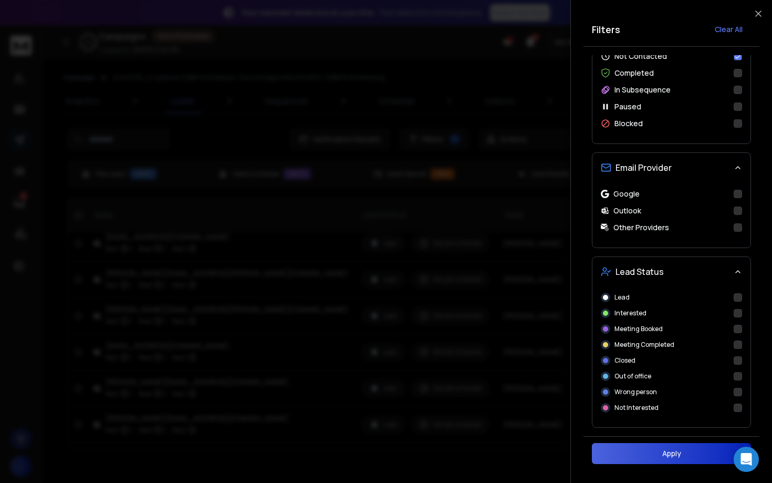
click at [628, 193] on p "Google" at bounding box center [626, 194] width 26 height 11
click at [734, 193] on button "Google" at bounding box center [738, 194] width 8 height 8
click at [649, 454] on button "Apply" at bounding box center [671, 453] width 159 height 21
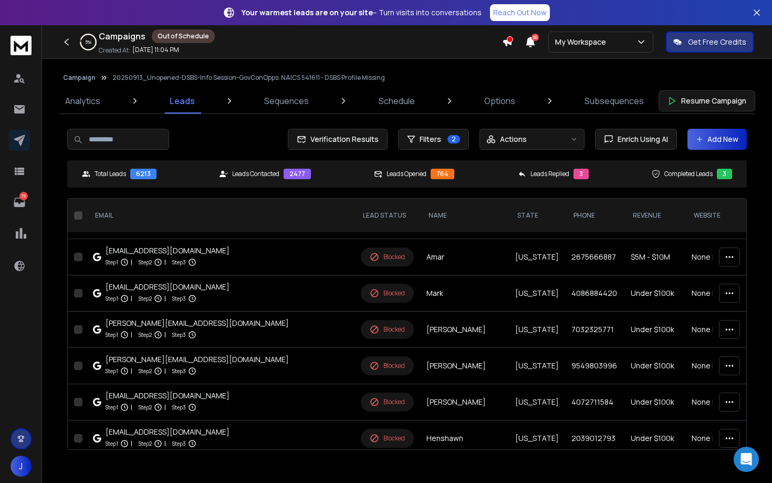
scroll to position [0, 0]
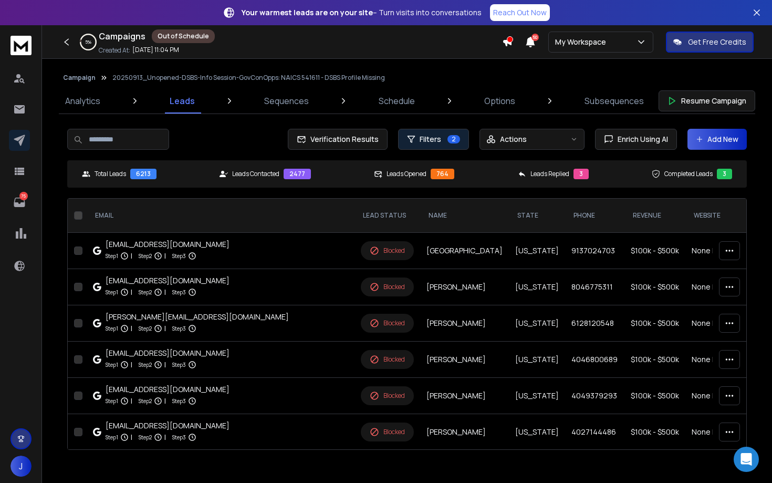
click at [436, 139] on span "Filters" at bounding box center [431, 139] width 22 height 11
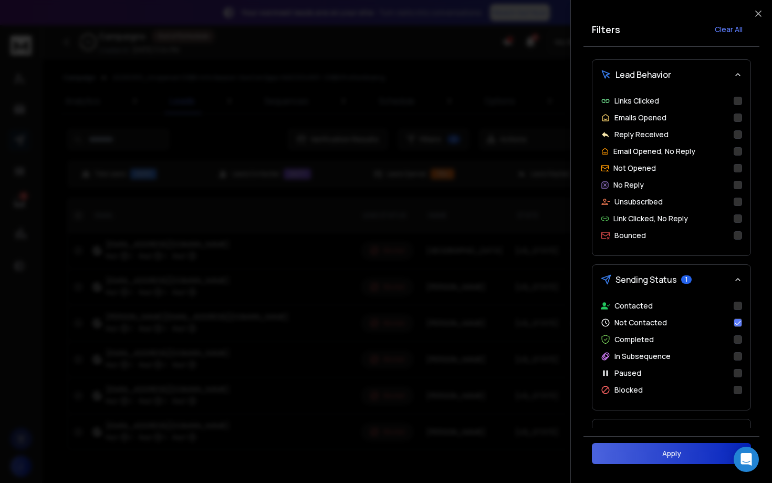
click at [629, 320] on p "Not Contacted" at bounding box center [640, 322] width 53 height 11
click at [734, 320] on button "Not Contacted" at bounding box center [738, 322] width 8 height 8
click at [629, 320] on p "Not Contacted" at bounding box center [640, 322] width 53 height 11
click at [734, 320] on button "Not Contacted" at bounding box center [738, 322] width 8 height 8
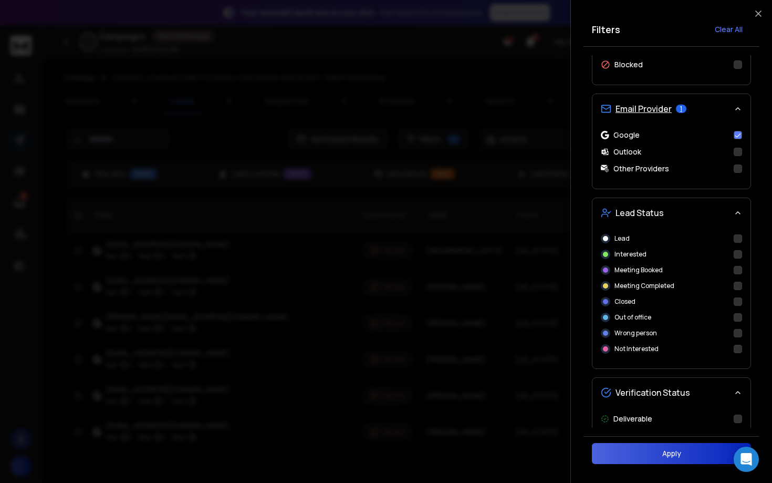
scroll to position [293, 0]
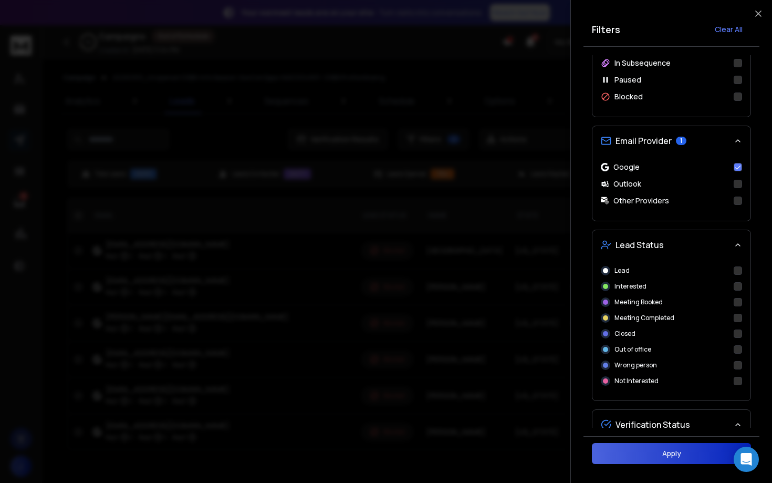
click at [637, 163] on p "Google" at bounding box center [626, 167] width 26 height 11
click at [734, 163] on button "Google" at bounding box center [738, 167] width 8 height 8
click at [635, 452] on button "Apply" at bounding box center [671, 453] width 159 height 21
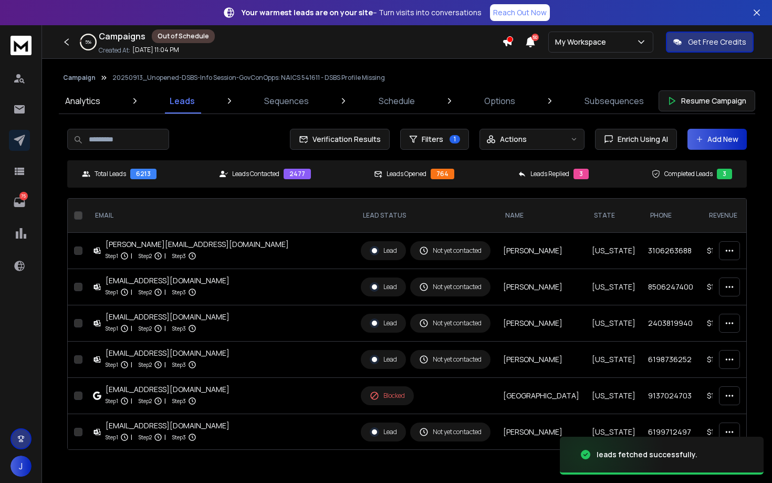
click at [87, 93] on link "Analytics" at bounding box center [83, 100] width 48 height 25
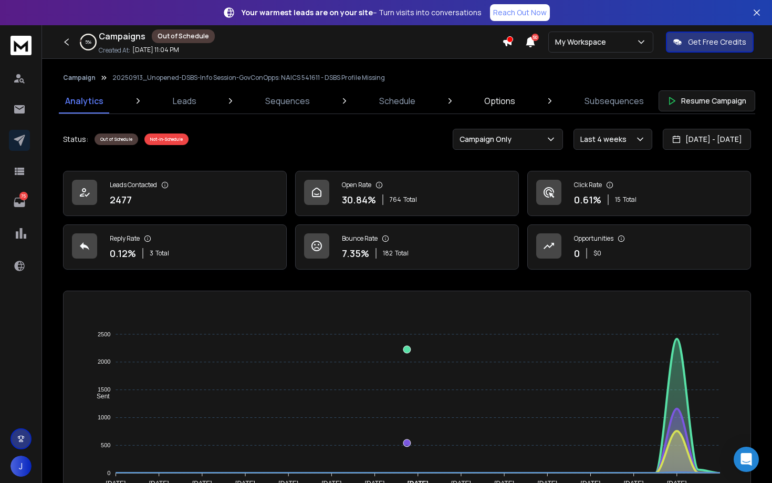
click at [495, 99] on p "Options" at bounding box center [499, 101] width 31 height 13
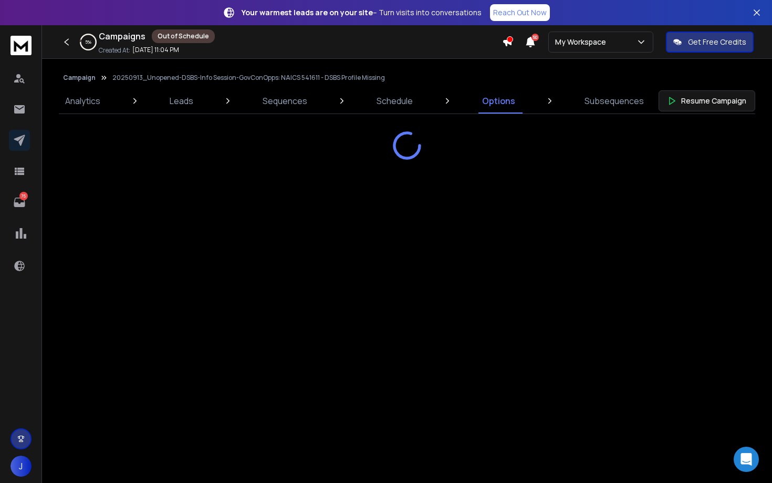
select select "**********"
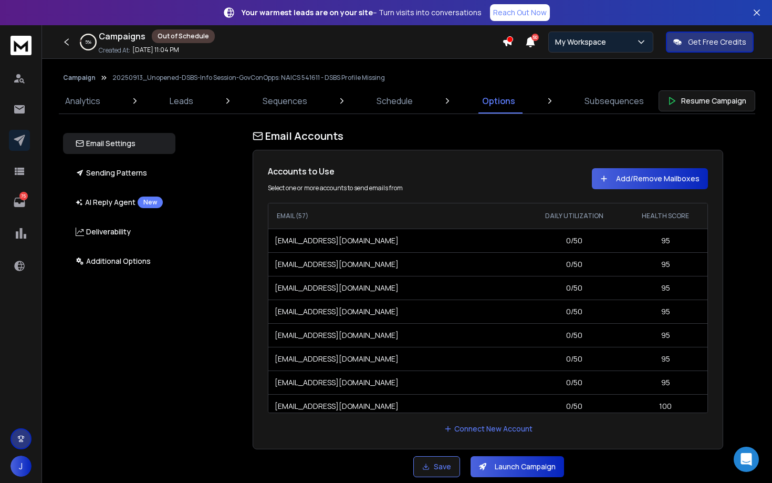
click at [606, 44] on p "My Workspace" at bounding box center [582, 42] width 55 height 11
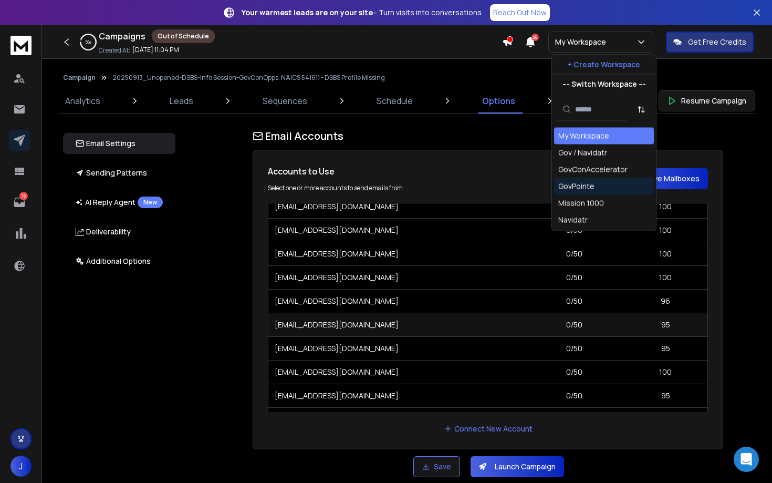
scroll to position [464, 0]
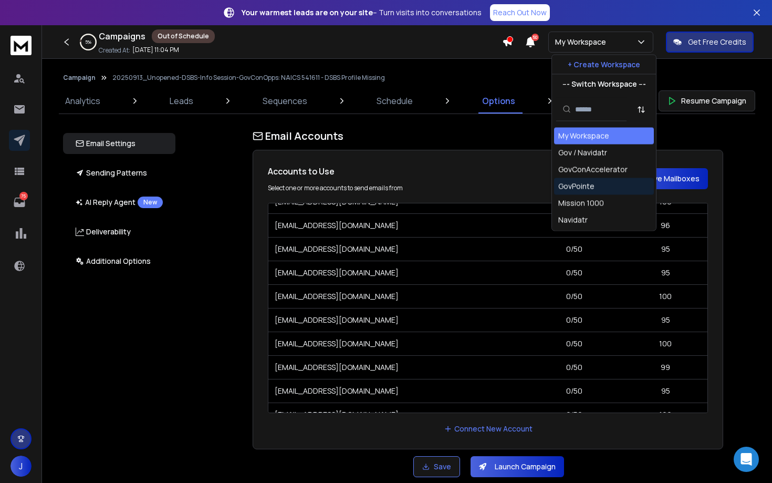
click at [203, 321] on div "Email Accounts Accounts to Use Select one or more accounts to send emails from …" at bounding box center [494, 290] width 604 height 323
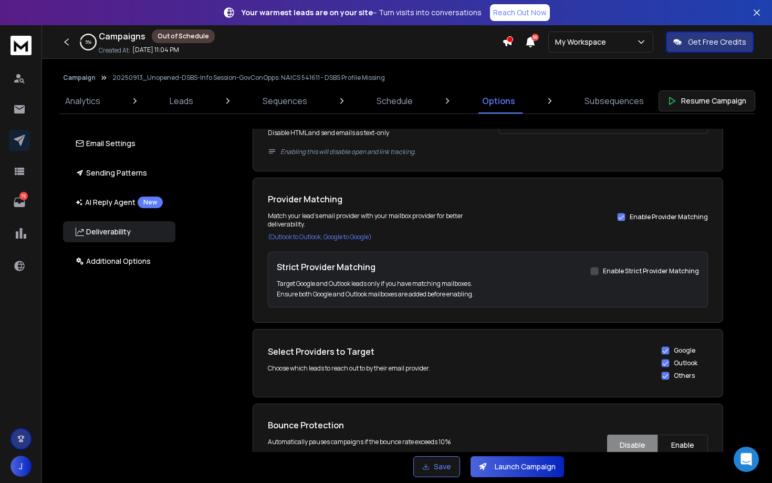
scroll to position [1365, 0]
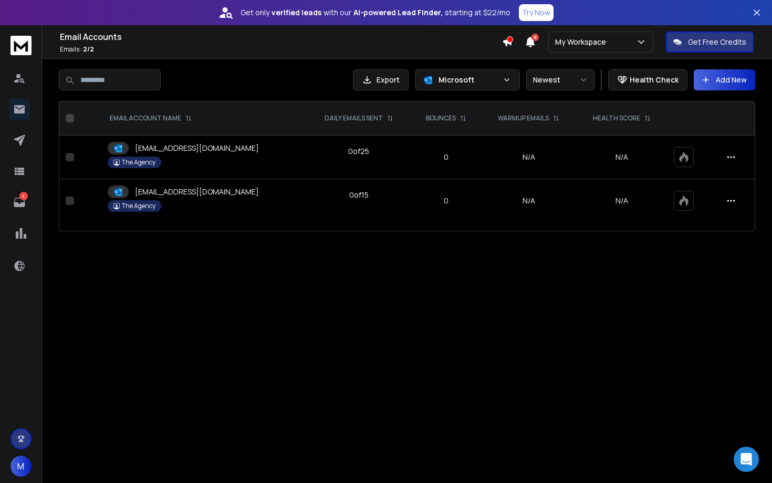
click at [253, 163] on div "The Agency" at bounding box center [204, 162] width 193 height 12
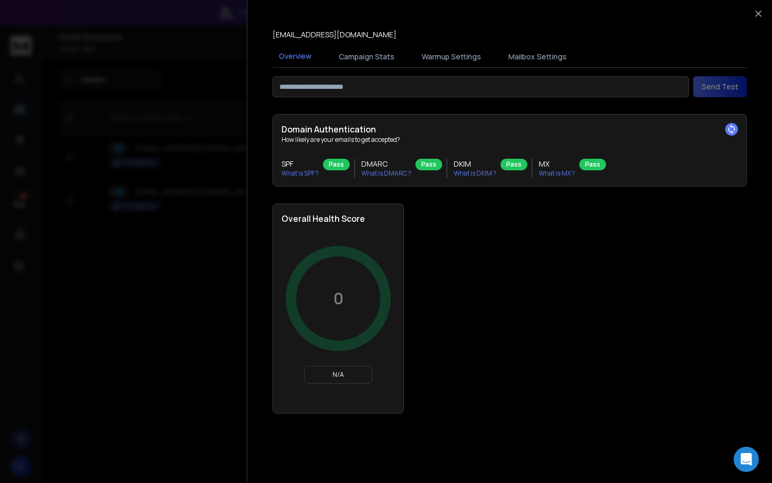
click at [84, 286] on div at bounding box center [386, 241] width 772 height 483
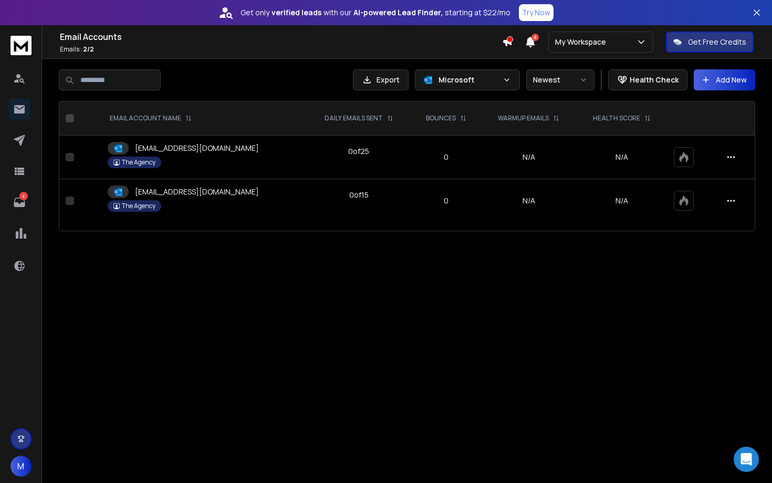
click at [497, 76] on p "Microsoft" at bounding box center [468, 80] width 60 height 11
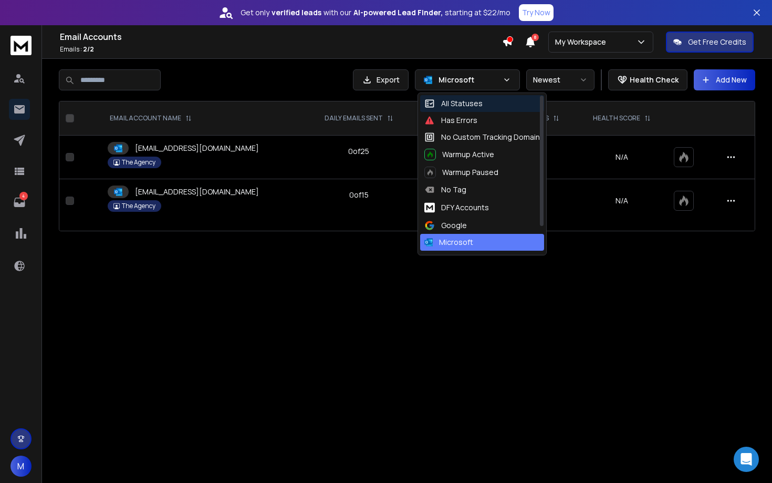
click at [464, 97] on div "All Statuses" at bounding box center [482, 103] width 124 height 17
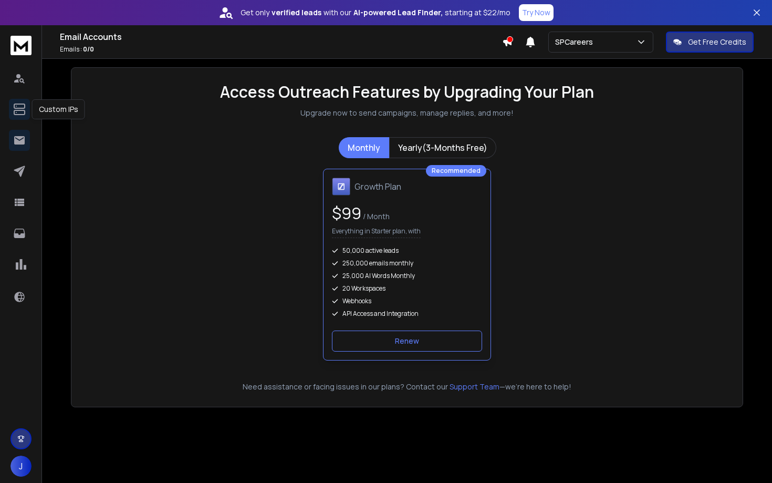
click at [25, 106] on icon at bounding box center [19, 109] width 13 height 13
click at [16, 139] on icon at bounding box center [19, 140] width 11 height 8
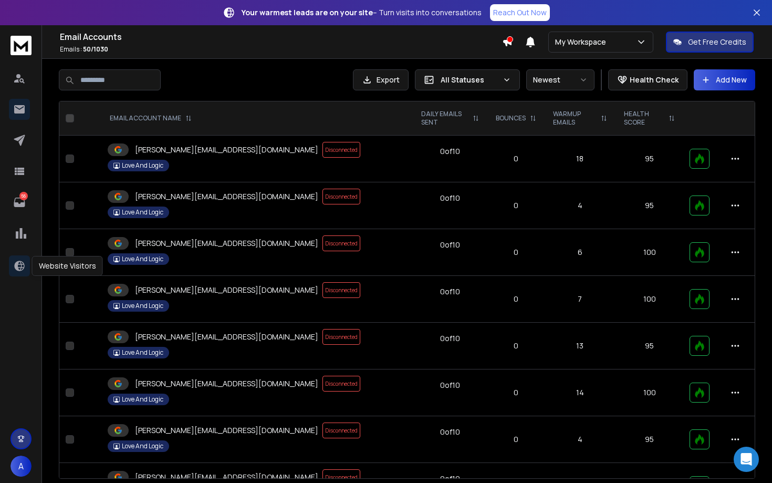
click at [19, 265] on icon at bounding box center [19, 265] width 13 height 13
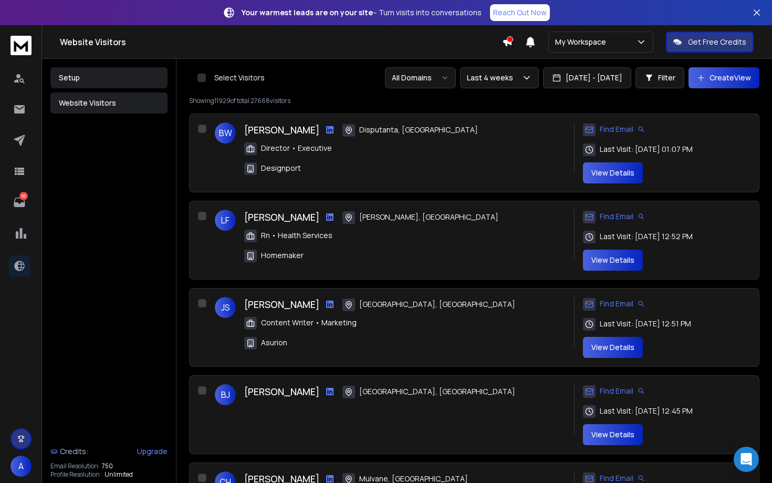
click at [120, 86] on button "Setup" at bounding box center [108, 77] width 117 height 21
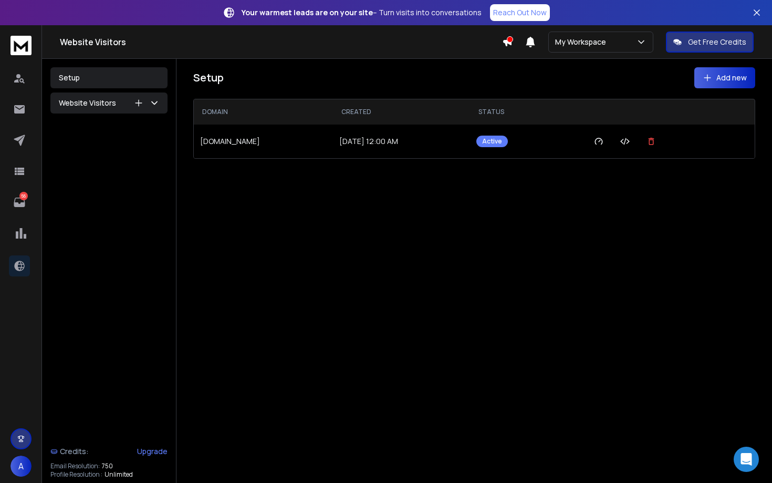
click at [118, 108] on button "Website Visitors" at bounding box center [108, 102] width 117 height 21
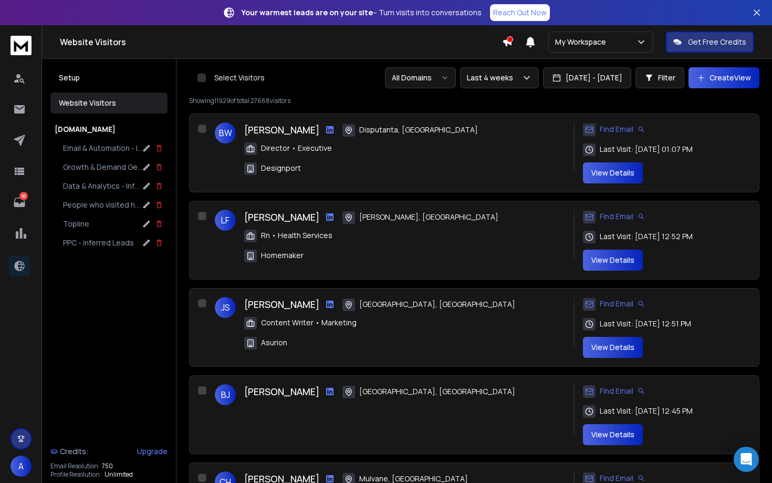
click at [104, 168] on div "Growth & Demand Gen - Inferred Leads" at bounding box center [102, 167] width 79 height 11
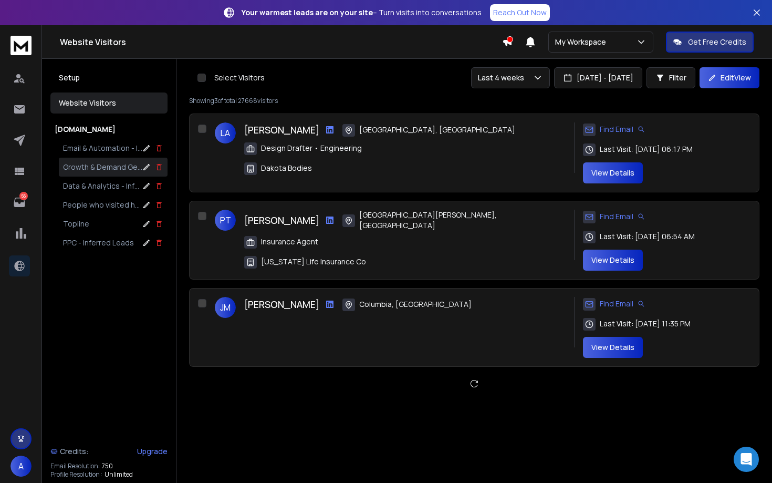
click at [147, 149] on icon at bounding box center [146, 148] width 8 height 8
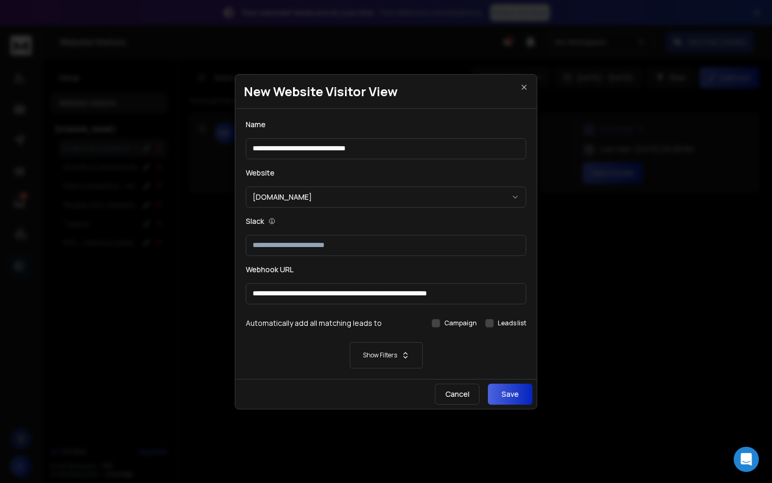
click at [362, 217] on div "Slack" at bounding box center [386, 221] width 280 height 11
click at [388, 353] on p "Show Filters" at bounding box center [380, 355] width 34 height 8
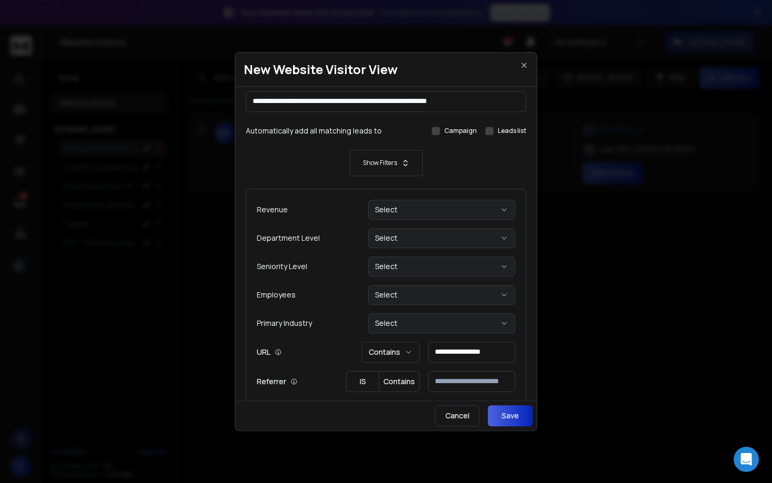
scroll to position [183, 0]
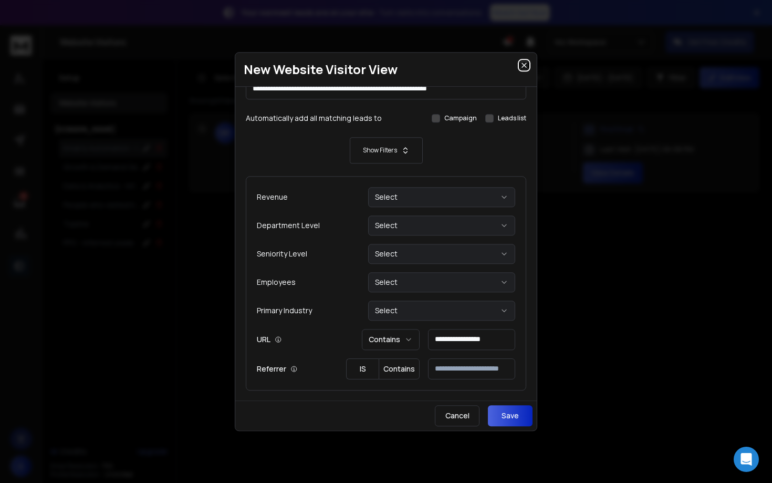
click at [524, 66] on icon "button" at bounding box center [524, 65] width 8 height 8
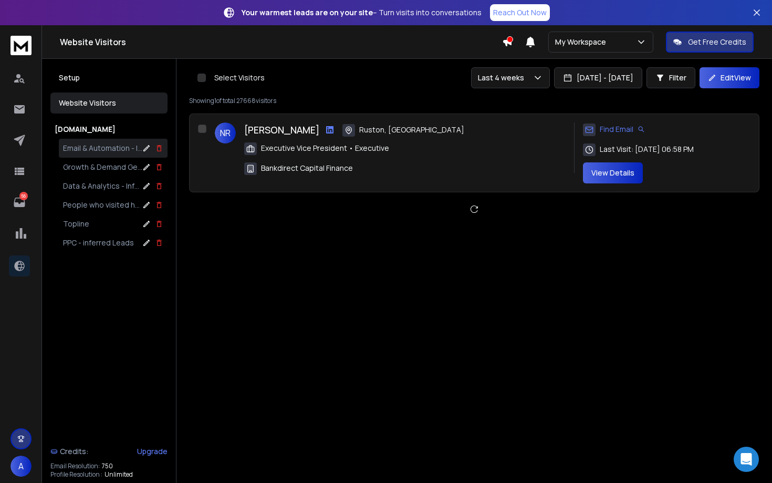
click at [109, 170] on div "Growth & Demand Gen - Inferred Leads" at bounding box center [102, 167] width 79 height 11
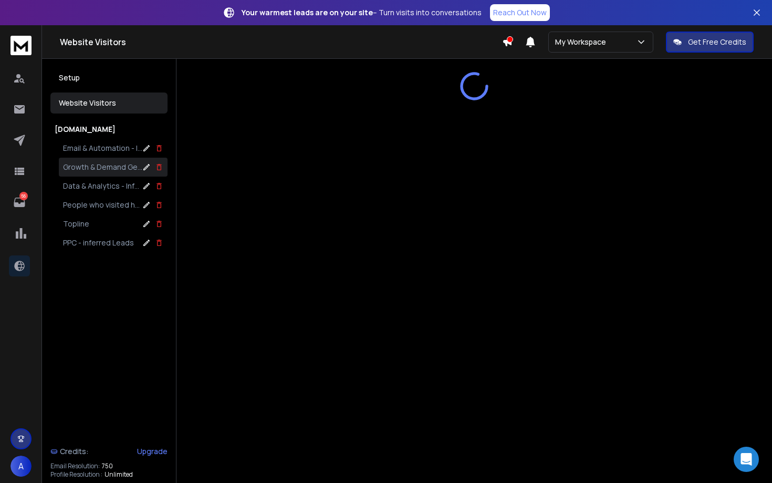
click at [147, 166] on icon at bounding box center [146, 167] width 8 height 8
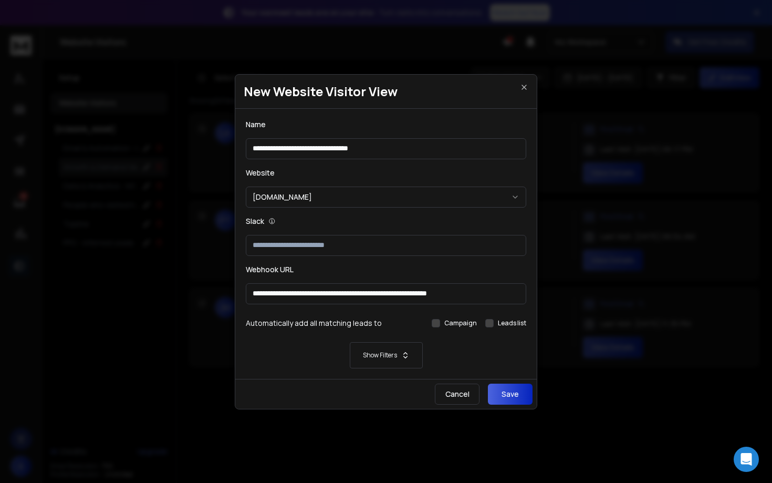
click at [369, 354] on p "Show Filters" at bounding box center [380, 355] width 34 height 8
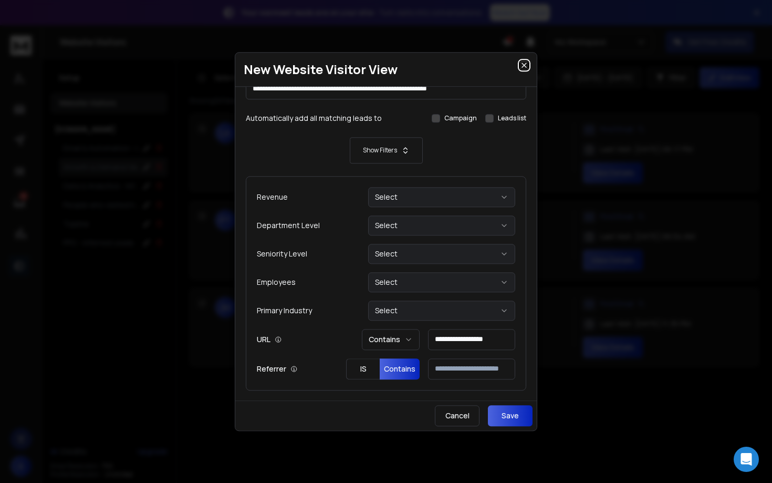
click at [522, 64] on icon "button" at bounding box center [524, 65] width 8 height 8
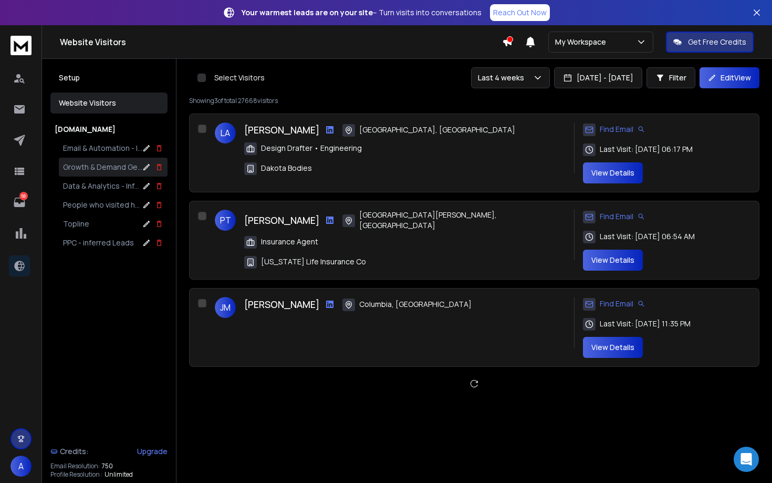
click at [147, 164] on icon at bounding box center [146, 167] width 8 height 8
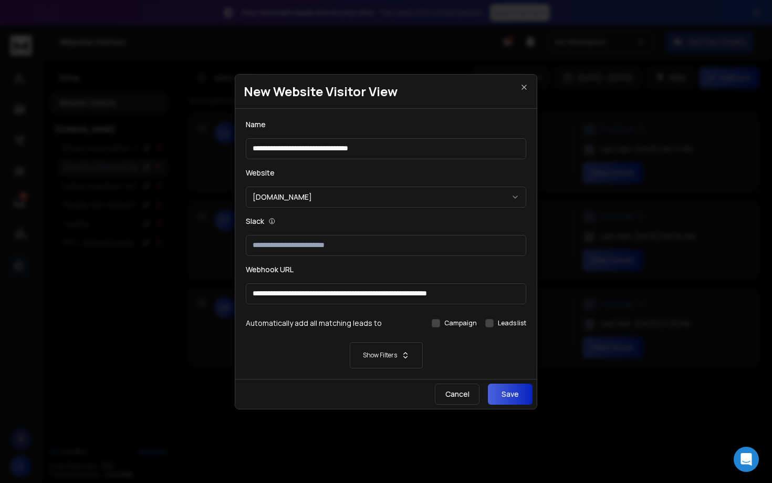
click at [367, 352] on p "Show Filters" at bounding box center [380, 355] width 34 height 8
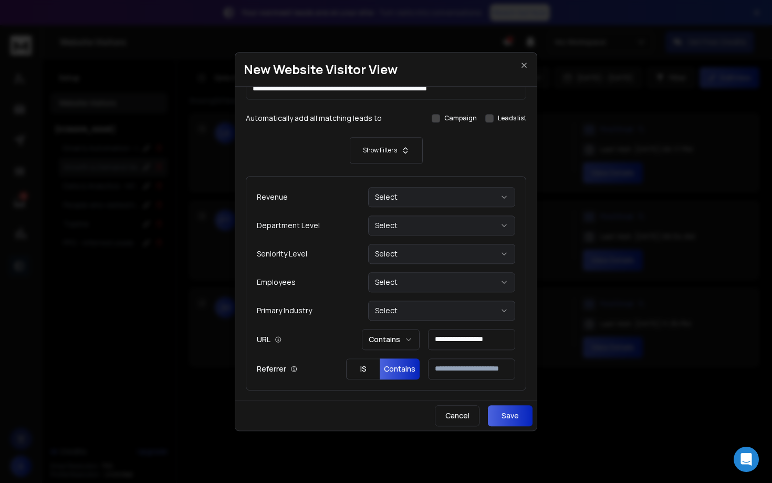
scroll to position [0, 0]
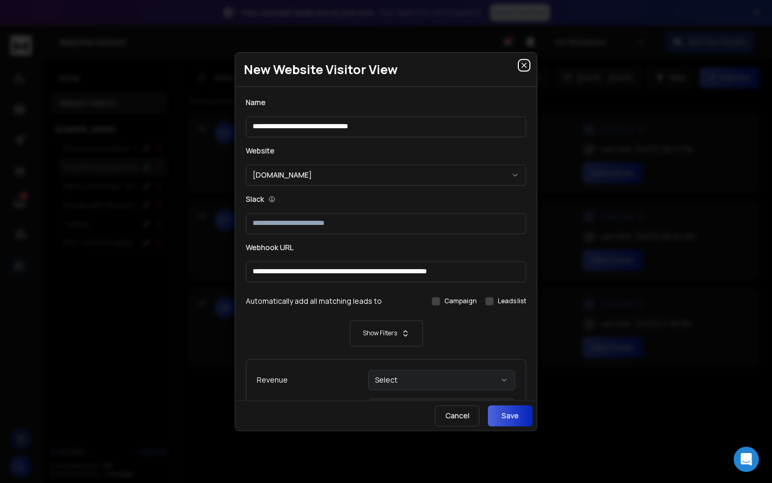
click at [525, 69] on icon "button" at bounding box center [524, 65] width 8 height 8
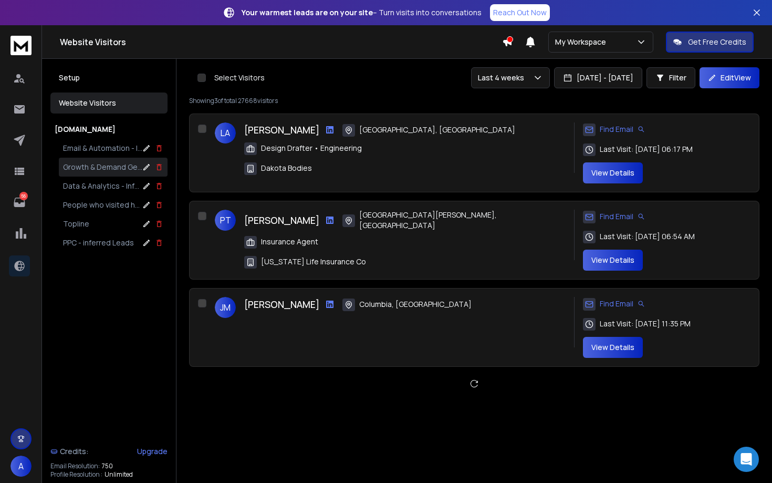
click at [147, 146] on icon at bounding box center [146, 148] width 8 height 8
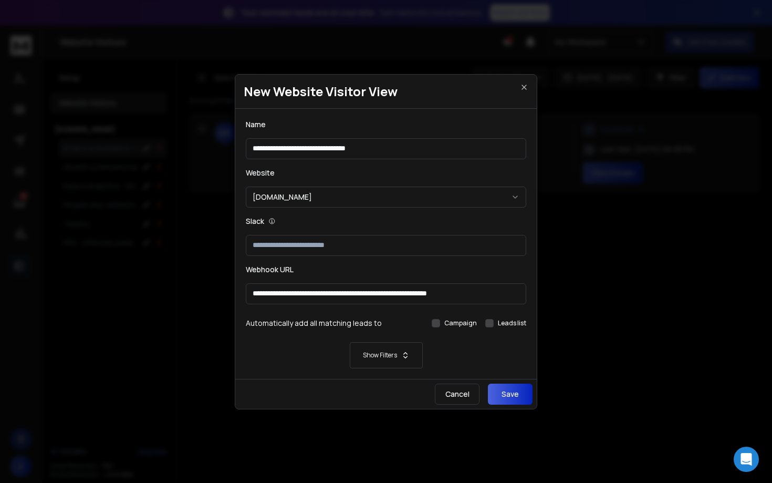
click at [367, 352] on p "Show Filters" at bounding box center [380, 355] width 34 height 8
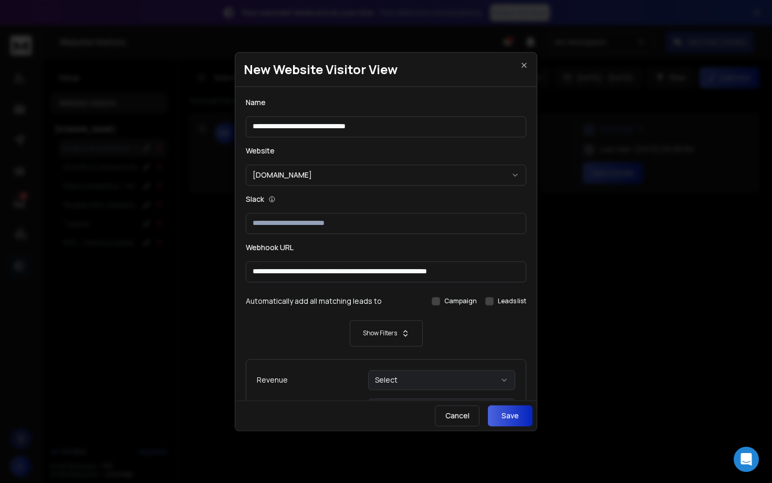
scroll to position [183, 0]
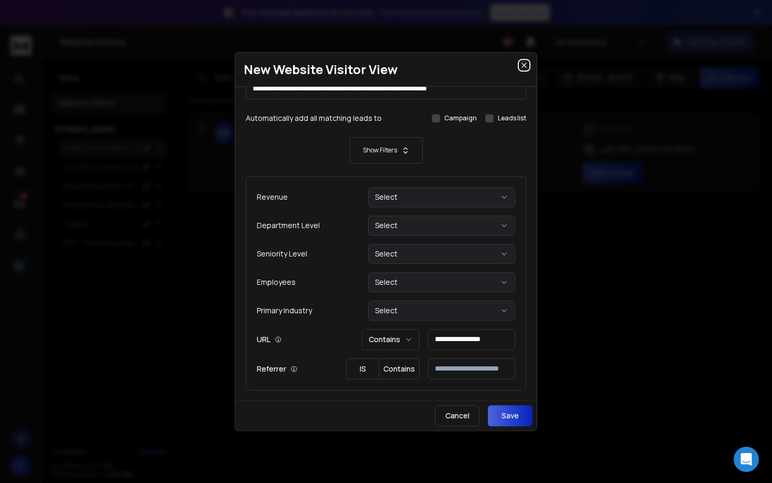
click at [522, 63] on icon "button" at bounding box center [524, 65] width 4 height 4
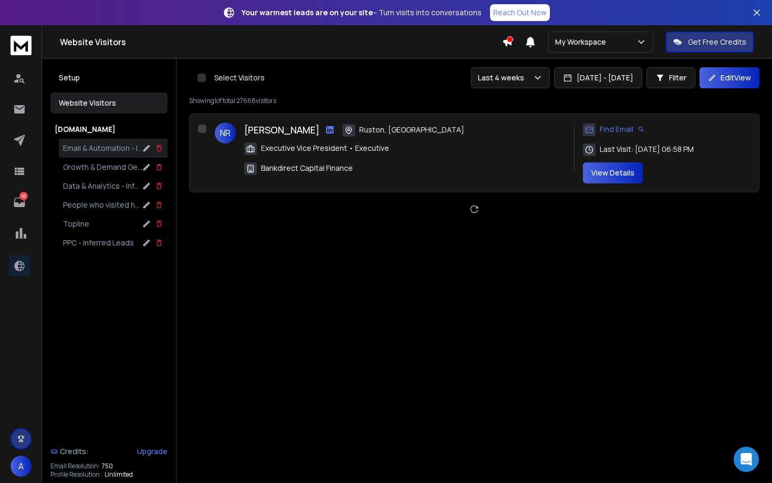
click at [148, 185] on icon at bounding box center [146, 186] width 8 height 8
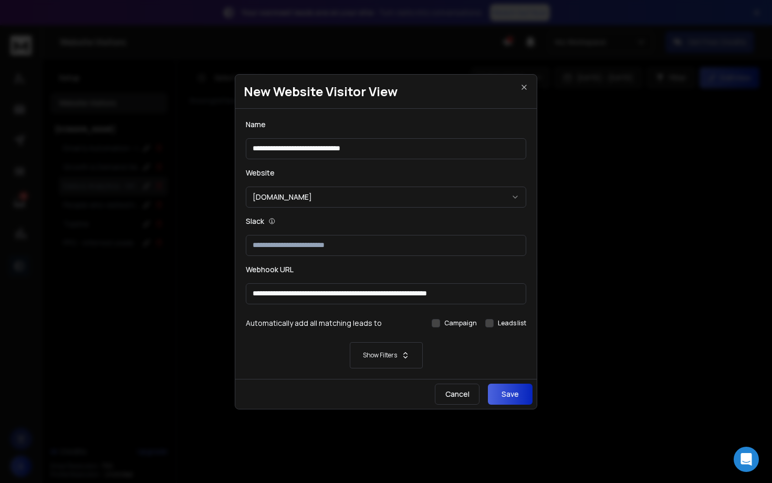
click at [365, 355] on p "Show Filters" at bounding box center [380, 355] width 34 height 8
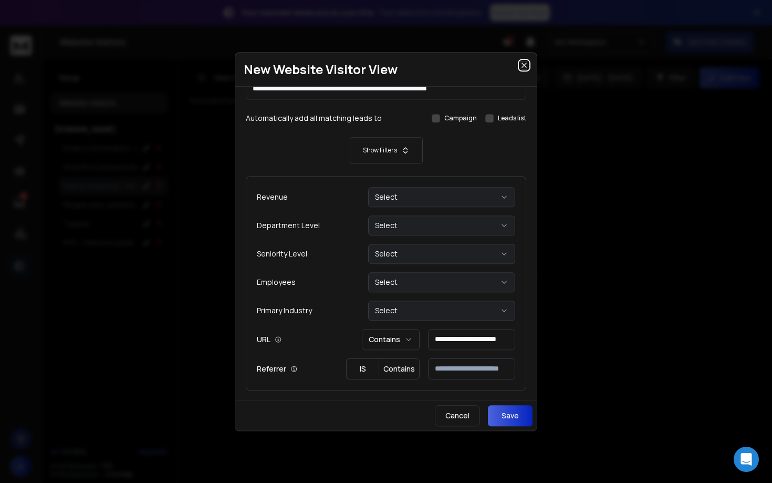
click at [520, 66] on icon "button" at bounding box center [524, 65] width 8 height 8
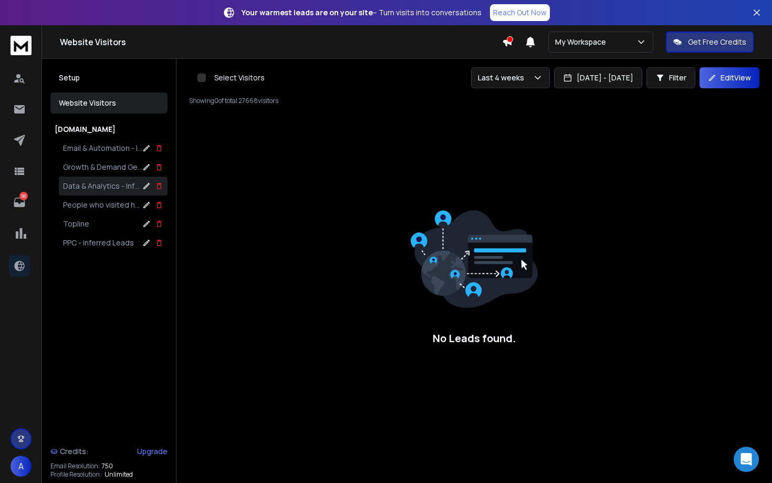
click at [149, 205] on icon at bounding box center [146, 205] width 8 height 8
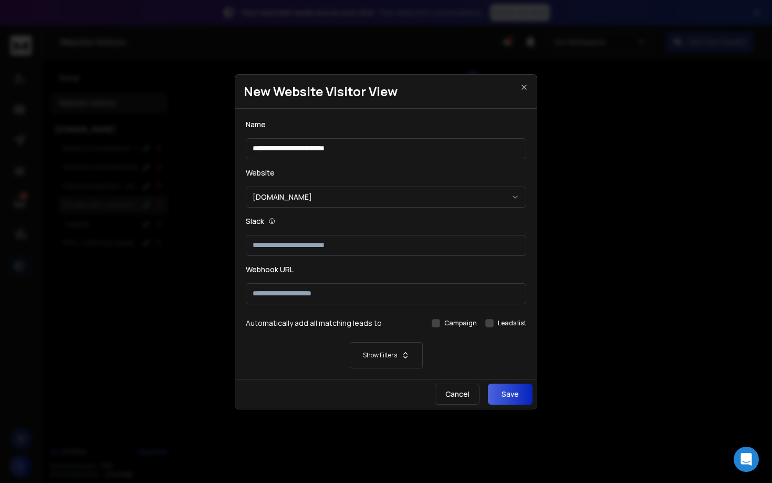
click at [381, 347] on div "Show Filters" at bounding box center [386, 355] width 73 height 26
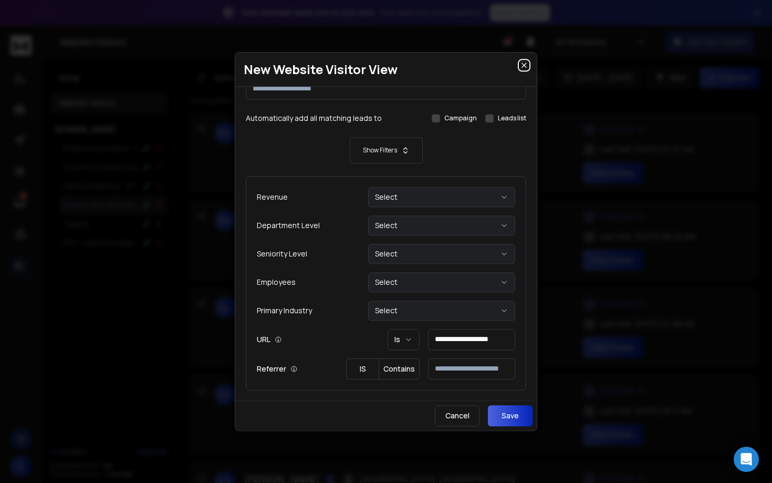
click at [525, 66] on icon "button" at bounding box center [524, 65] width 4 height 4
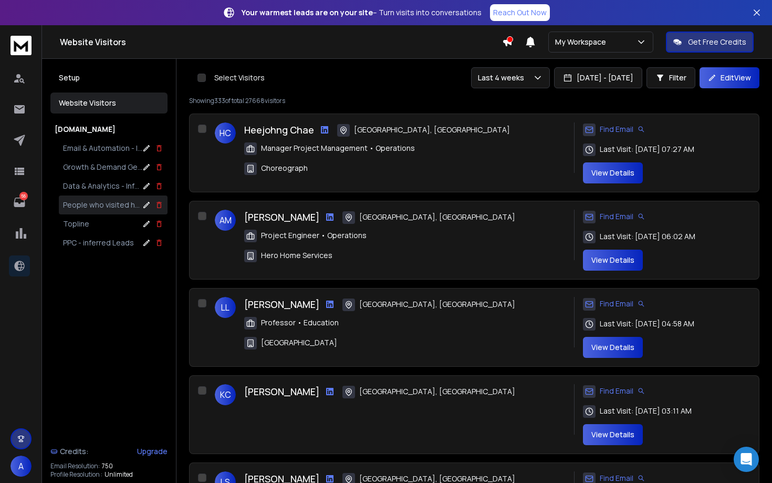
click at [147, 226] on icon at bounding box center [146, 223] width 8 height 8
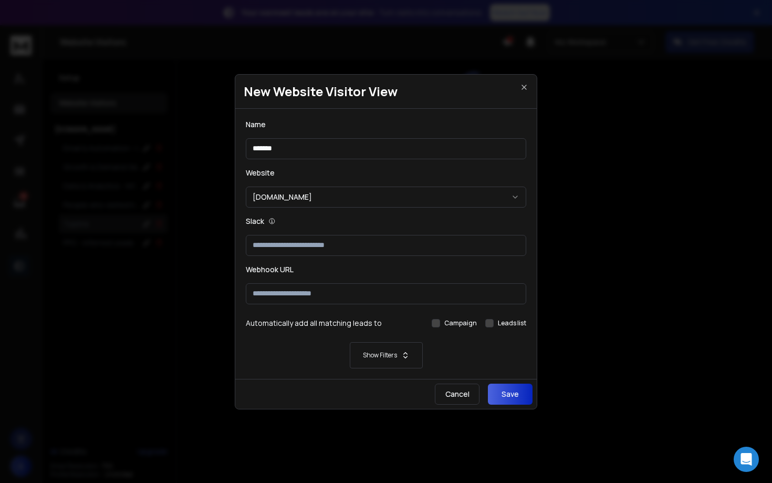
click at [374, 348] on div "Show Filters" at bounding box center [386, 355] width 73 height 26
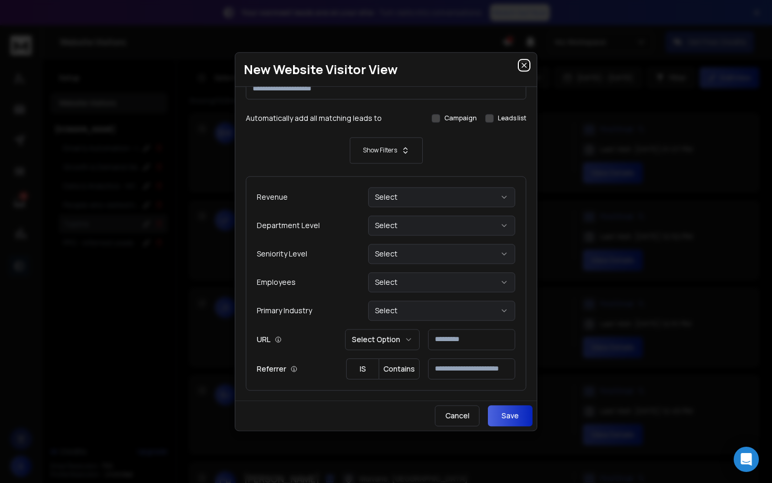
click at [524, 67] on icon "button" at bounding box center [524, 65] width 8 height 8
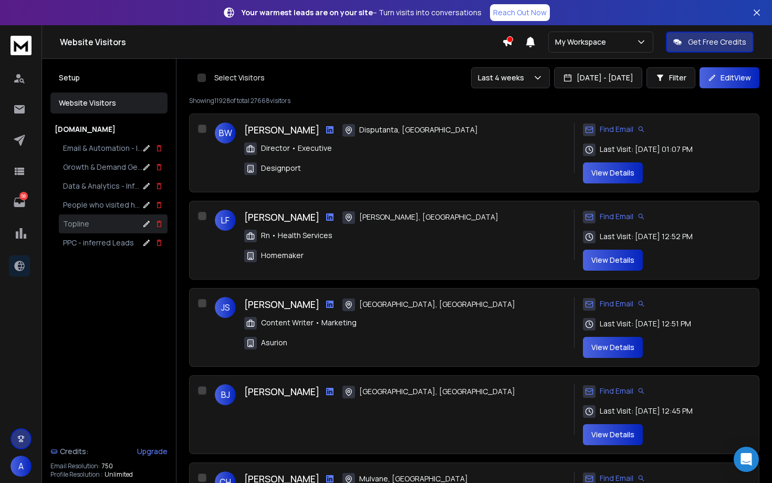
click at [149, 242] on icon at bounding box center [146, 242] width 8 height 8
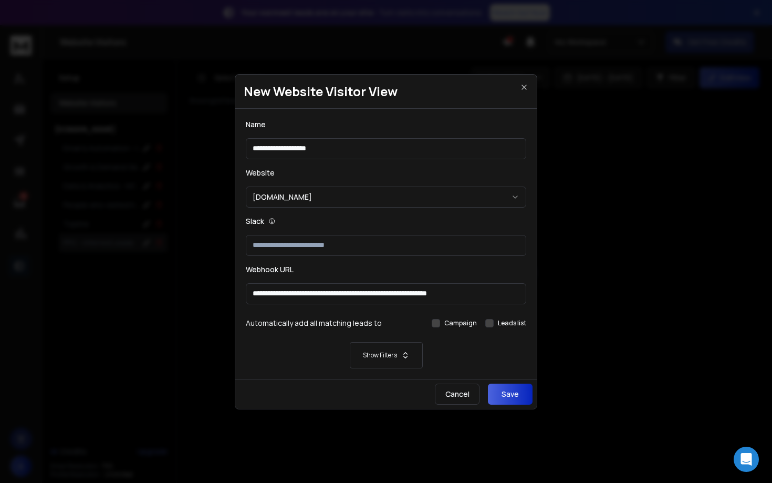
click at [364, 342] on div "Show Filters" at bounding box center [386, 355] width 73 height 26
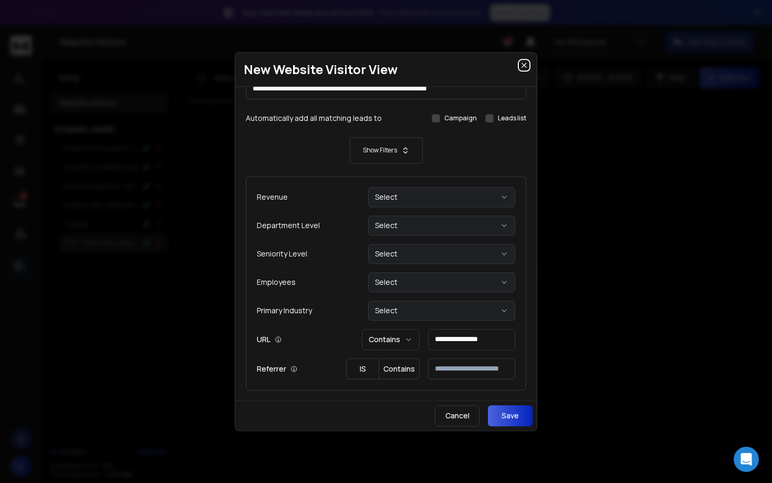
click at [524, 65] on icon "button" at bounding box center [524, 65] width 4 height 4
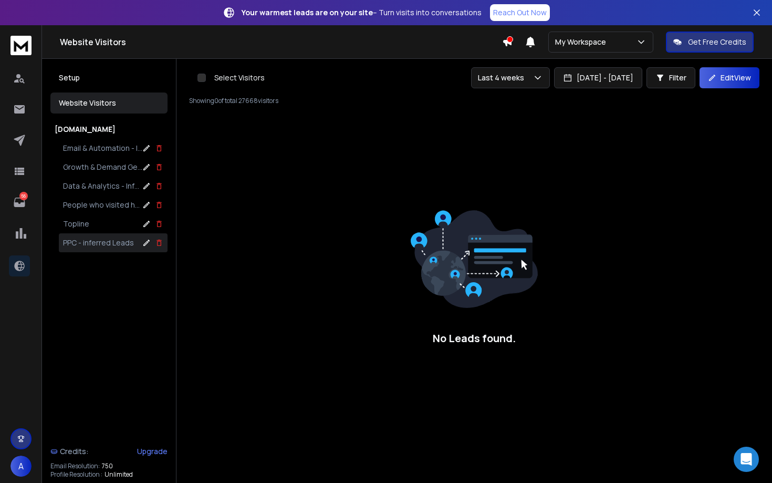
click at [148, 224] on icon at bounding box center [146, 224] width 6 height 6
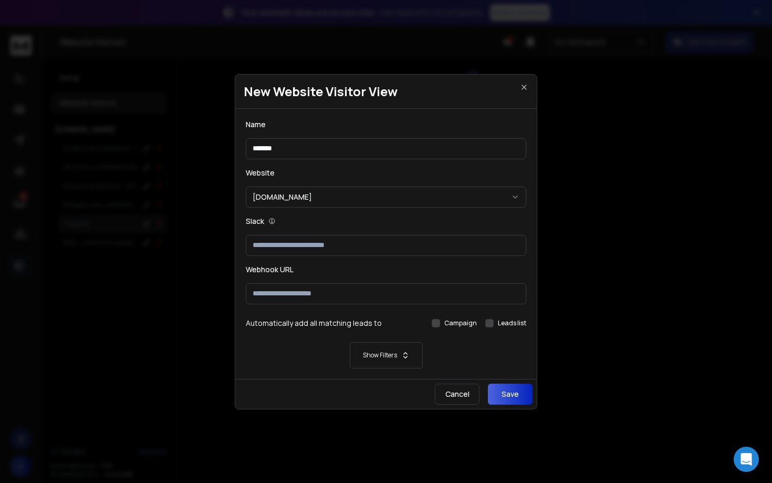
click at [395, 360] on div "Show Filters" at bounding box center [386, 355] width 73 height 26
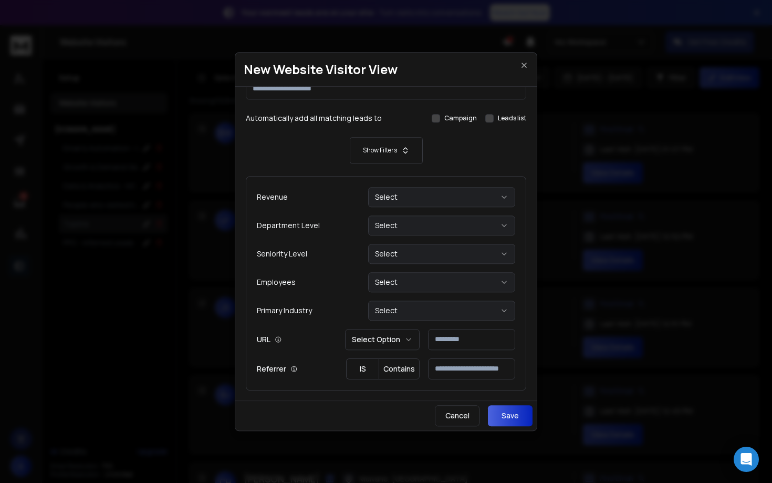
click at [363, 339] on button "Select Option" at bounding box center [382, 339] width 75 height 21
click at [525, 67] on div at bounding box center [386, 241] width 772 height 483
click at [525, 64] on icon "button" at bounding box center [524, 65] width 4 height 4
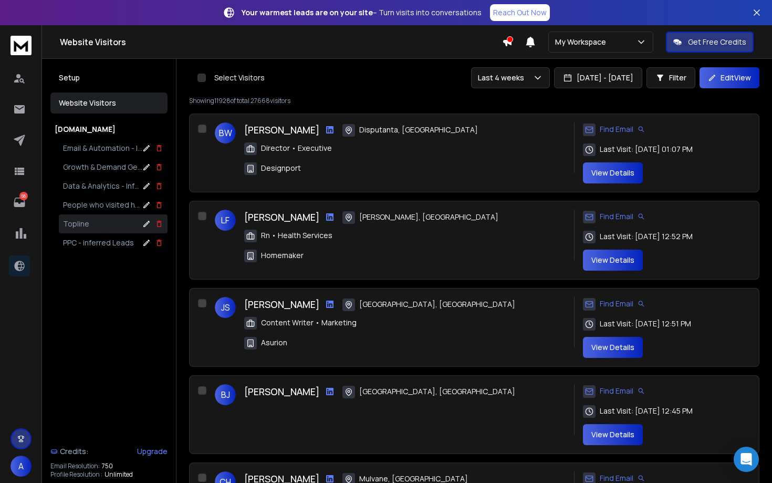
click at [146, 243] on icon at bounding box center [146, 242] width 6 height 6
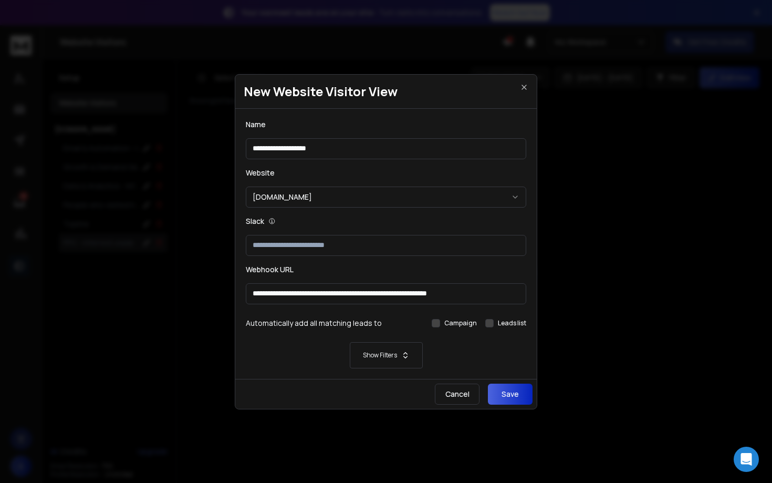
click at [394, 351] on p "Show Filters" at bounding box center [380, 355] width 34 height 8
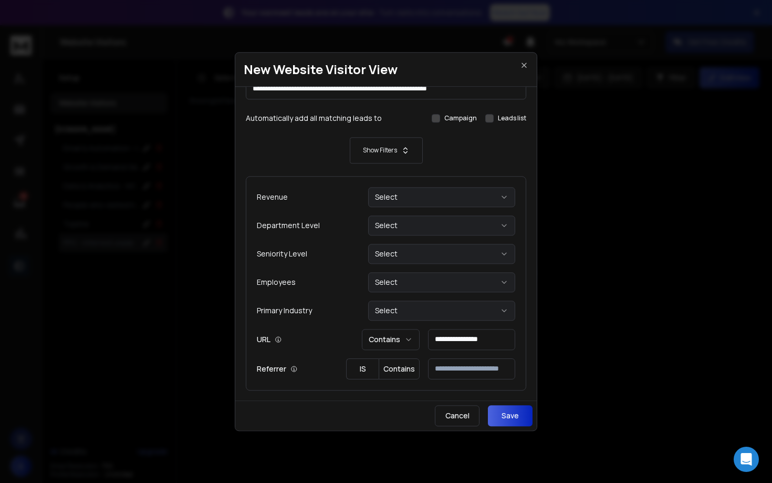
click at [404, 336] on icon "button" at bounding box center [408, 339] width 8 height 8
click at [331, 340] on div at bounding box center [386, 241] width 772 height 483
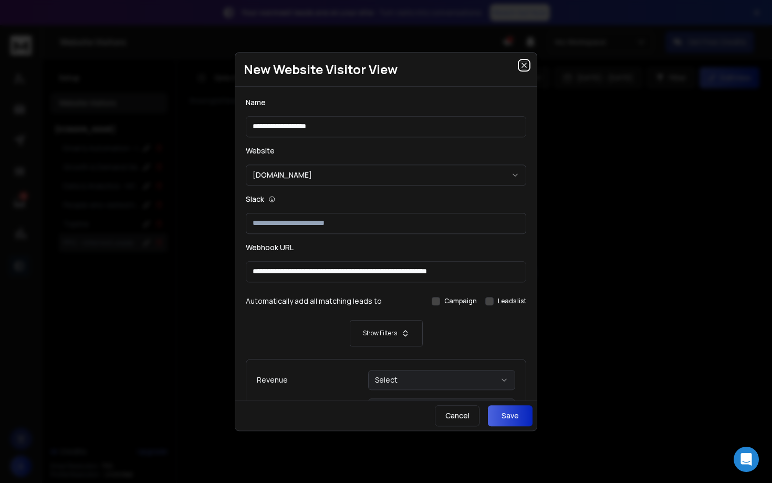
click at [526, 62] on icon "button" at bounding box center [524, 65] width 8 height 8
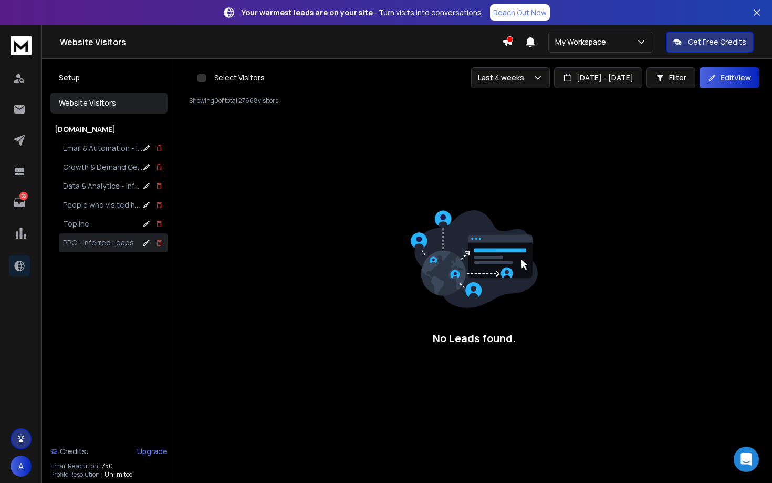
click at [97, 249] on div "PPC - inferred Leads" at bounding box center [113, 242] width 109 height 19
click at [146, 243] on icon at bounding box center [146, 242] width 6 height 6
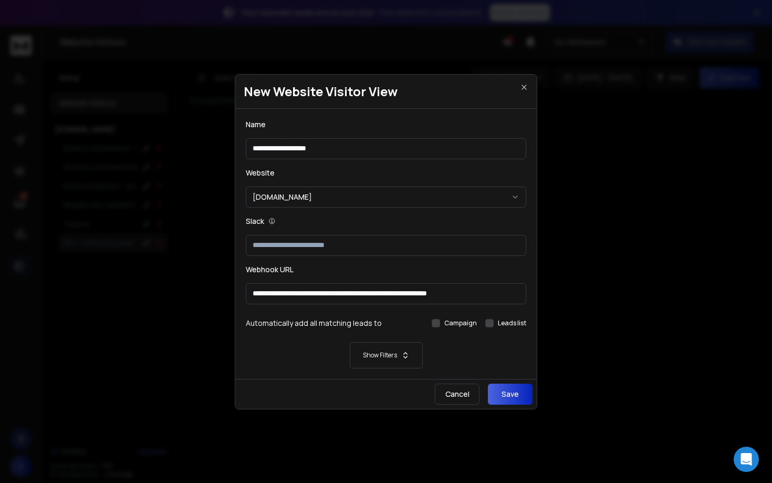
click at [360, 350] on div "Show Filters" at bounding box center [386, 355] width 73 height 26
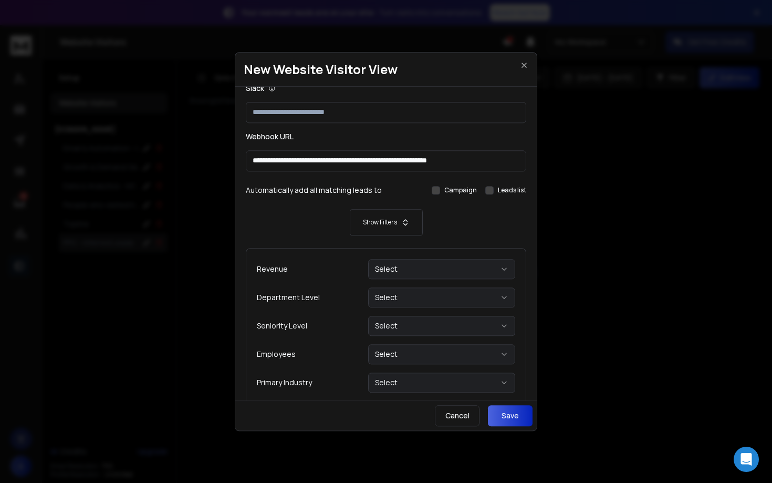
scroll to position [183, 0]
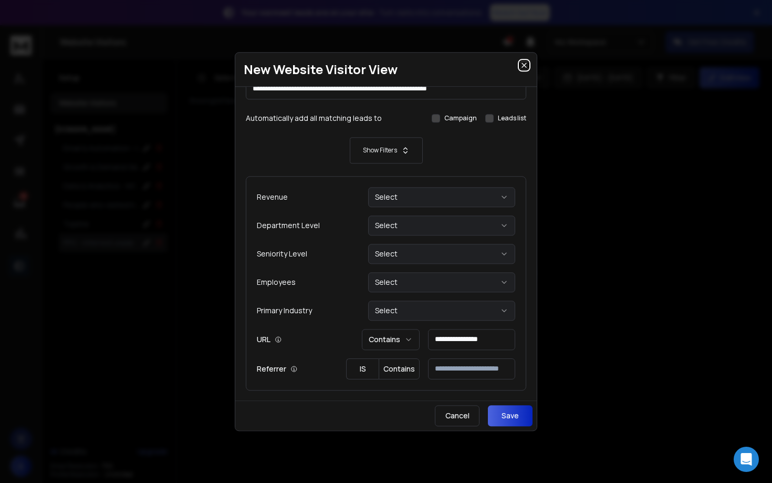
click at [524, 66] on icon "button" at bounding box center [524, 65] width 8 height 8
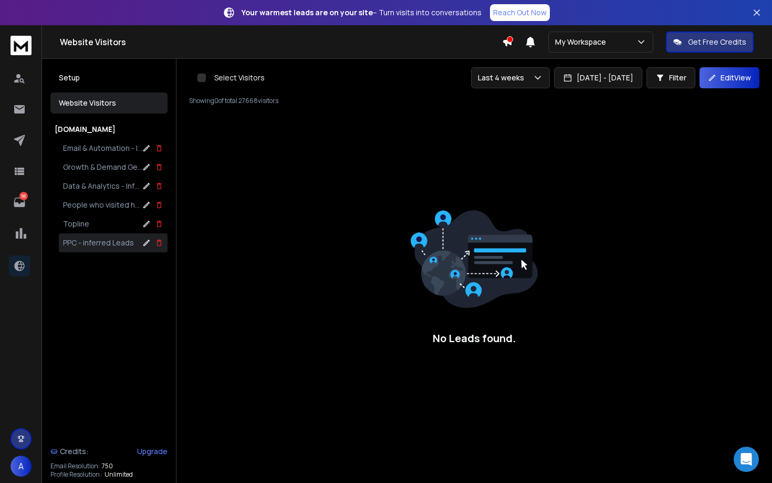
click at [92, 228] on div "Topline" at bounding box center [113, 223] width 109 height 19
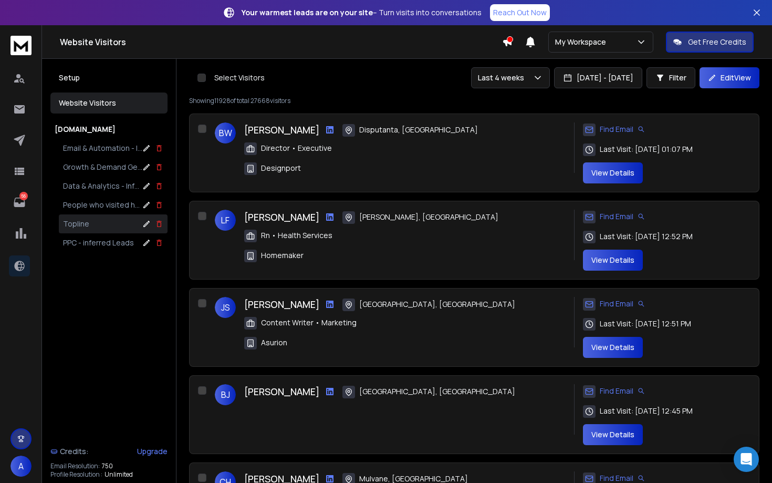
click at [122, 206] on div "People who visited homepage" at bounding box center [102, 205] width 79 height 11
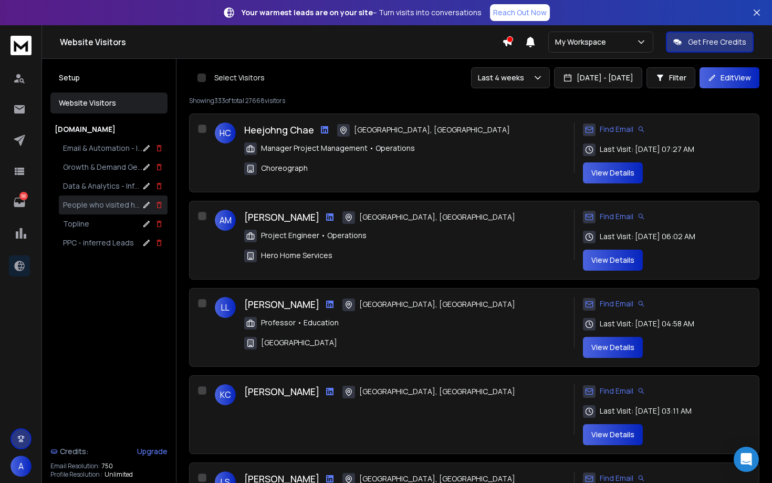
click at [110, 186] on div "Data & Analytics - Inferred Leads" at bounding box center [102, 186] width 79 height 11
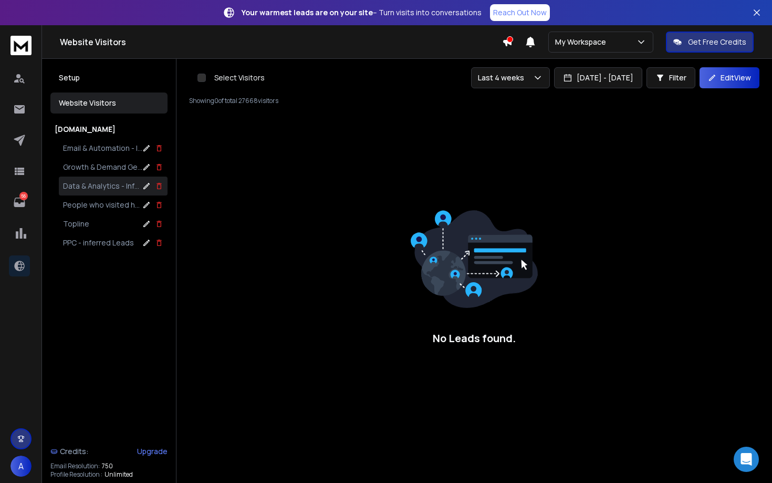
click at [111, 163] on div "Growth & Demand Gen - Inferred Leads" at bounding box center [102, 167] width 79 height 11
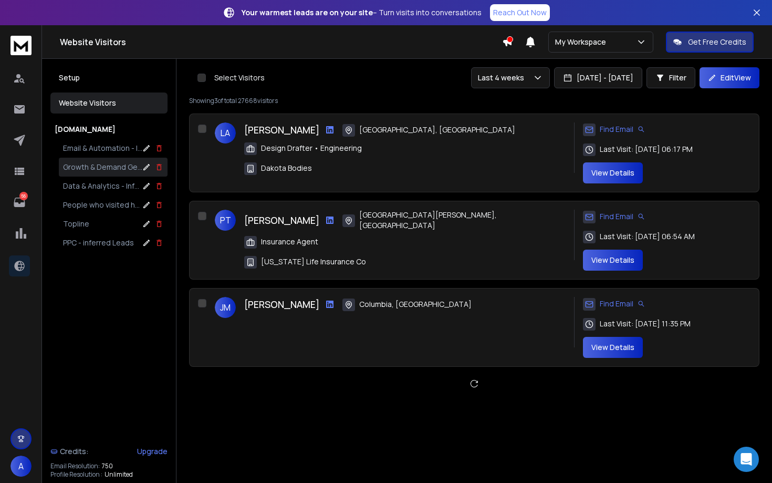
click at [143, 186] on icon at bounding box center [146, 186] width 8 height 8
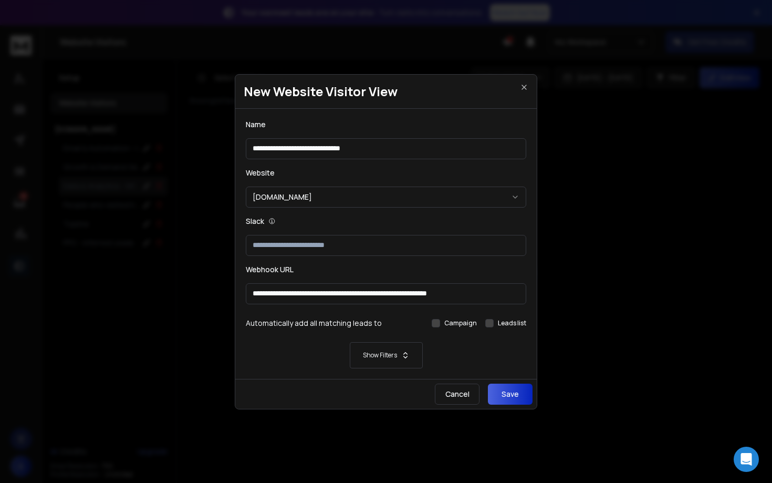
click at [378, 353] on p "Show Filters" at bounding box center [380, 355] width 34 height 8
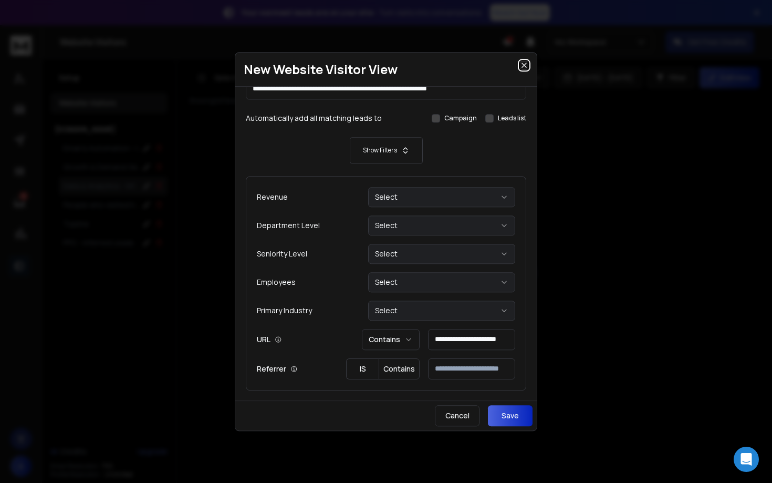
click at [525, 65] on icon "button" at bounding box center [524, 65] width 8 height 8
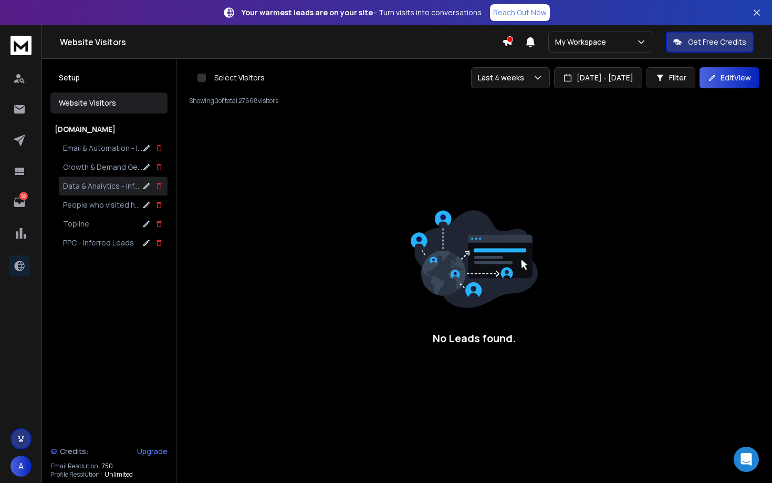
click at [147, 185] on icon at bounding box center [146, 186] width 6 height 6
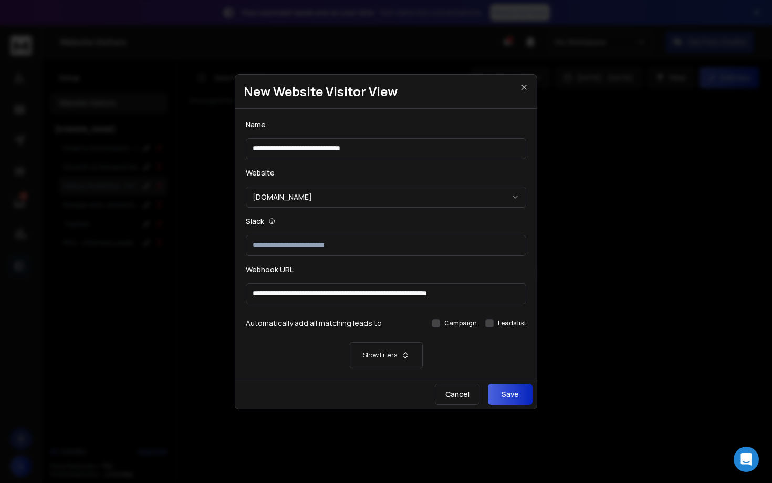
click at [367, 348] on div "Show Filters" at bounding box center [386, 355] width 73 height 26
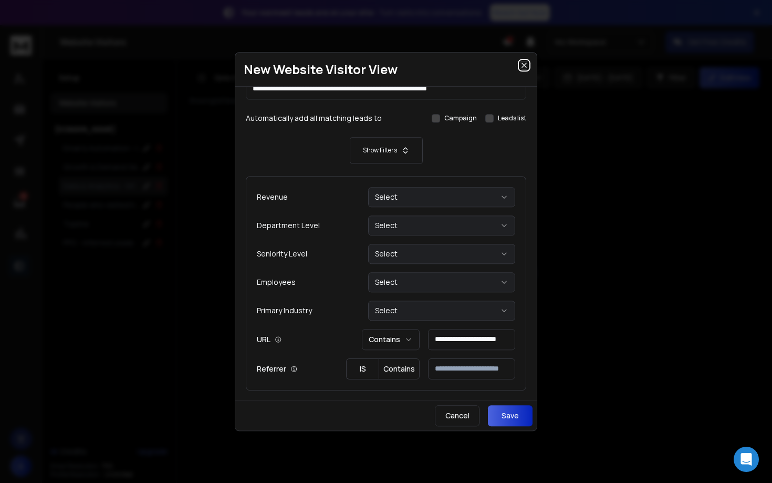
click at [523, 68] on icon "button" at bounding box center [524, 65] width 8 height 8
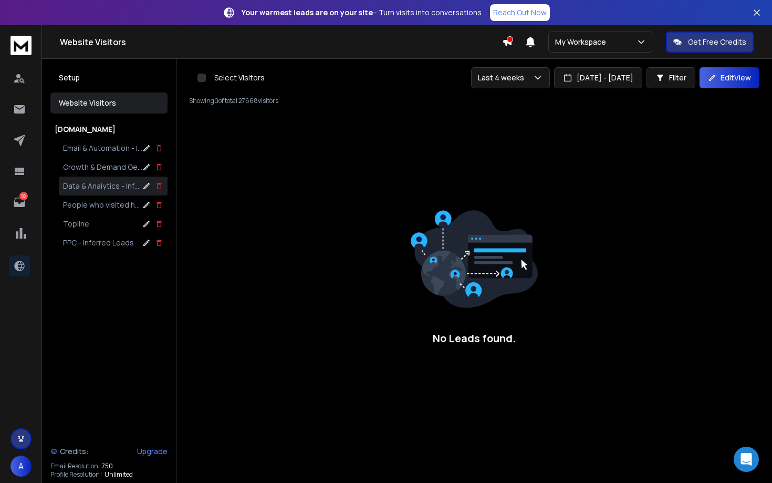
click at [146, 168] on icon at bounding box center [146, 167] width 6 height 6
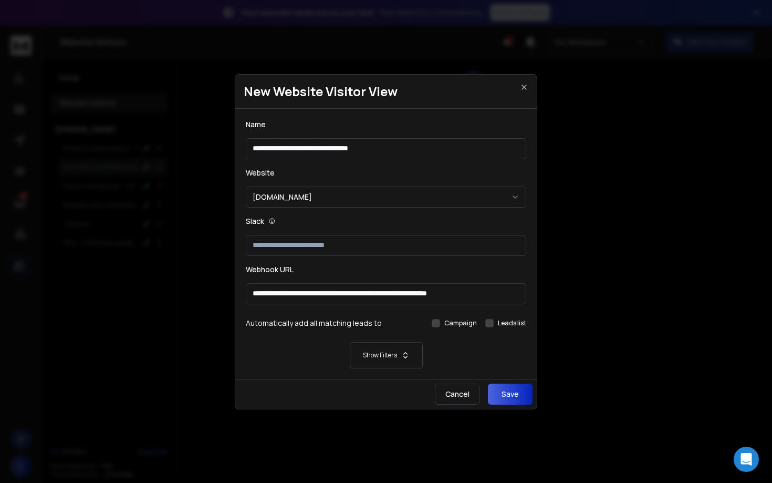
click at [374, 359] on p "Show Filters" at bounding box center [380, 355] width 34 height 8
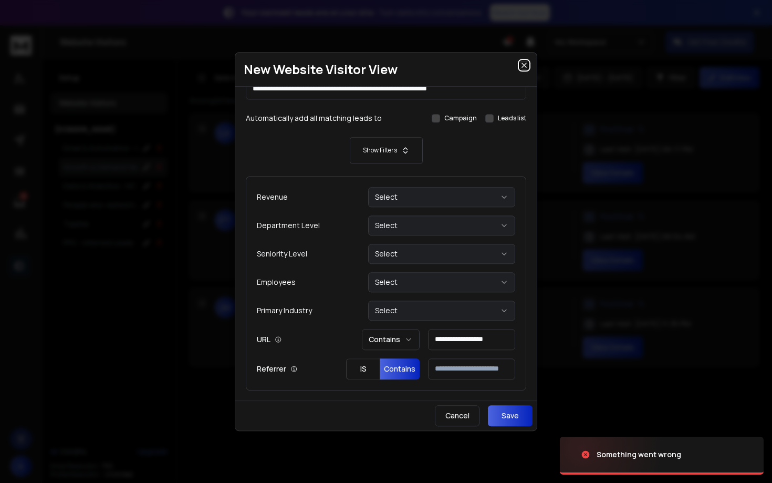
click at [524, 62] on icon "button" at bounding box center [524, 65] width 8 height 8
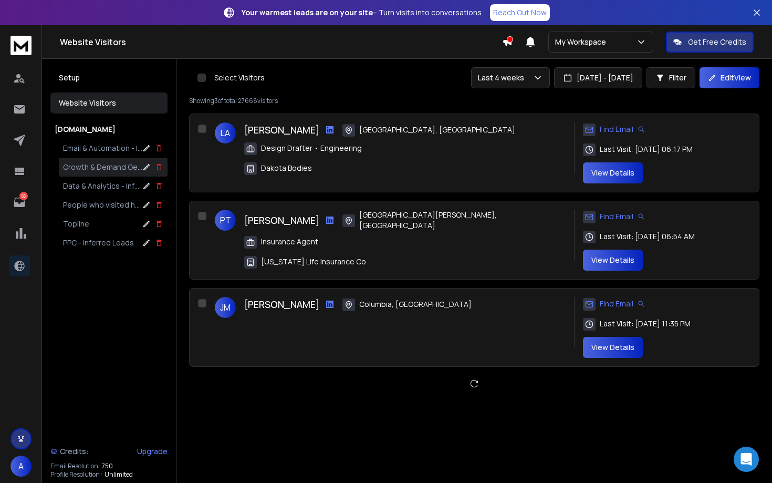
click at [440, 147] on div "[PERSON_NAME] Watertown, [GEOGRAPHIC_DATA] Design Drafter • Engineering Dakota …" at bounding box center [404, 148] width 321 height 53
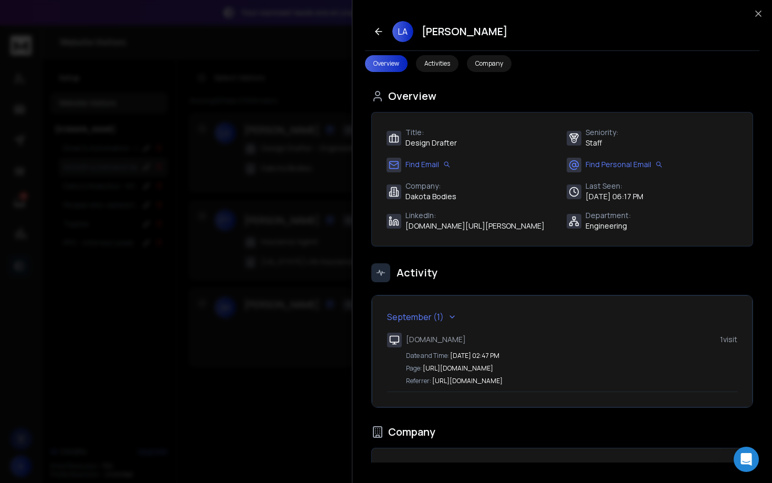
click at [277, 301] on div at bounding box center [386, 241] width 772 height 483
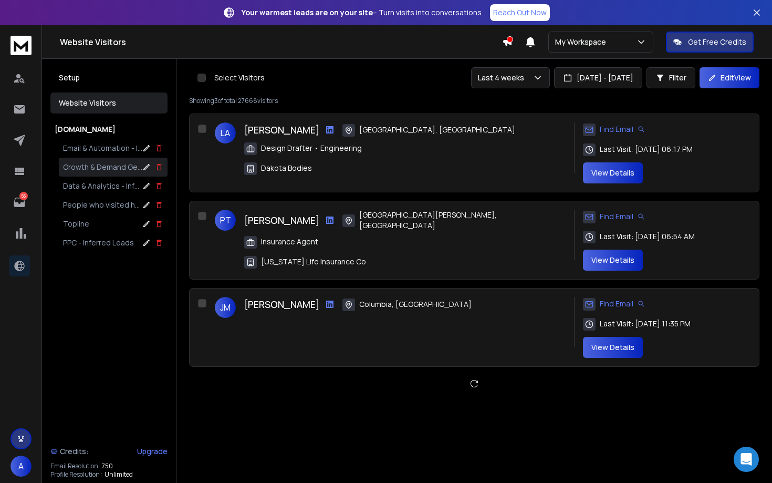
click at [148, 161] on div "Growth & Demand Gen - Inferred Leads" at bounding box center [113, 167] width 109 height 19
click at [145, 168] on icon at bounding box center [146, 167] width 6 height 6
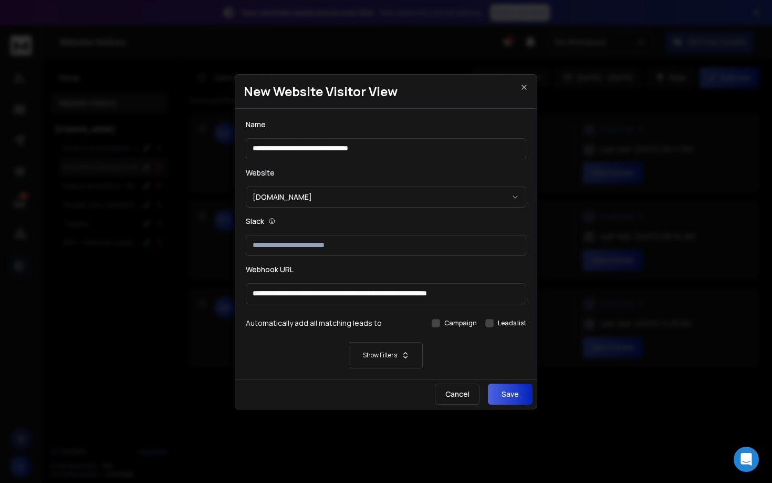
click at [403, 352] on icon "button" at bounding box center [405, 355] width 8 height 8
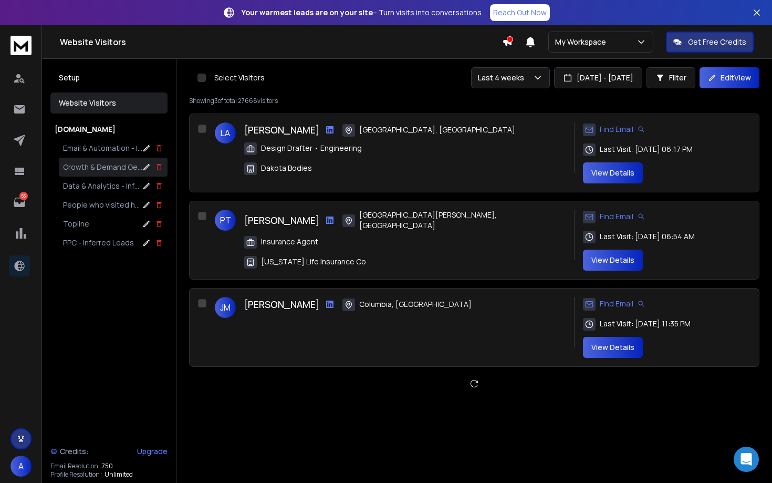
click at [147, 166] on icon at bounding box center [146, 167] width 6 height 6
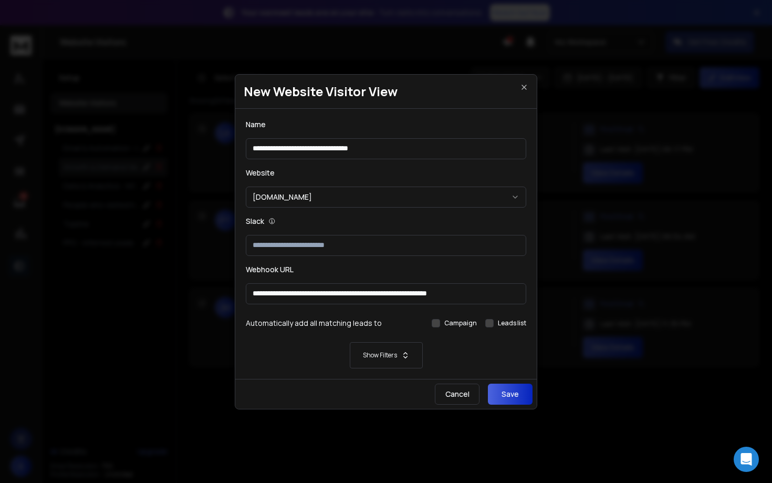
click at [364, 351] on p "Show Filters" at bounding box center [380, 355] width 34 height 8
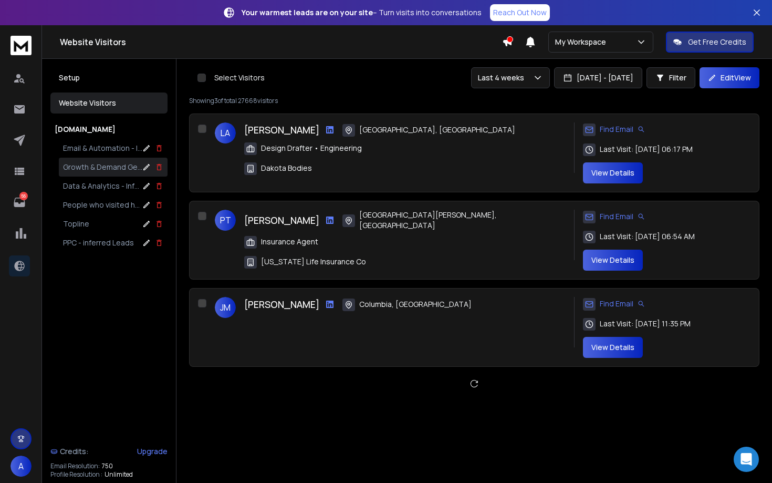
click at [394, 144] on div "Design Drafter • Engineering" at bounding box center [379, 148] width 271 height 14
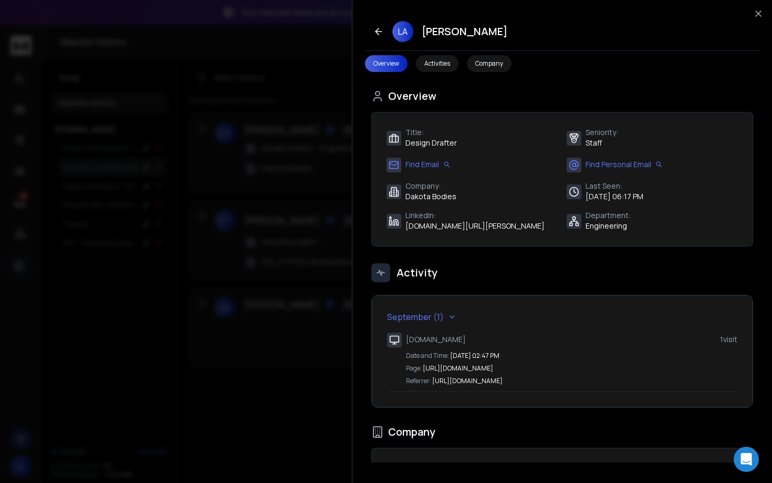
click at [228, 190] on div at bounding box center [386, 241] width 772 height 483
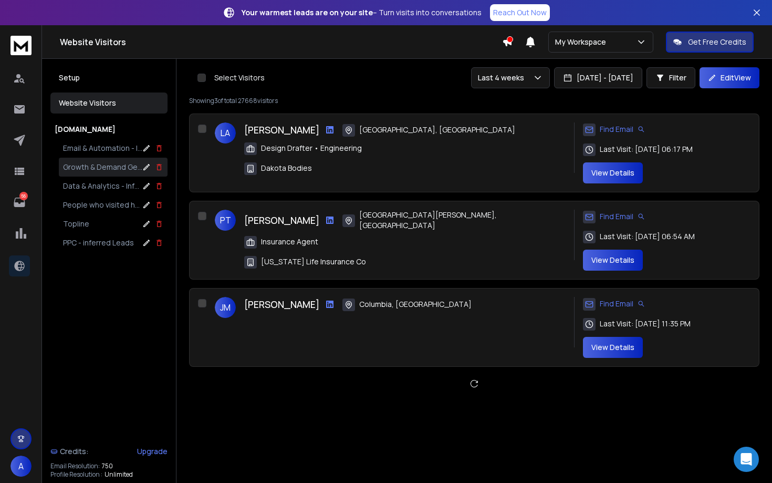
click at [358, 239] on div "Insurance Agent" at bounding box center [404, 242] width 321 height 14
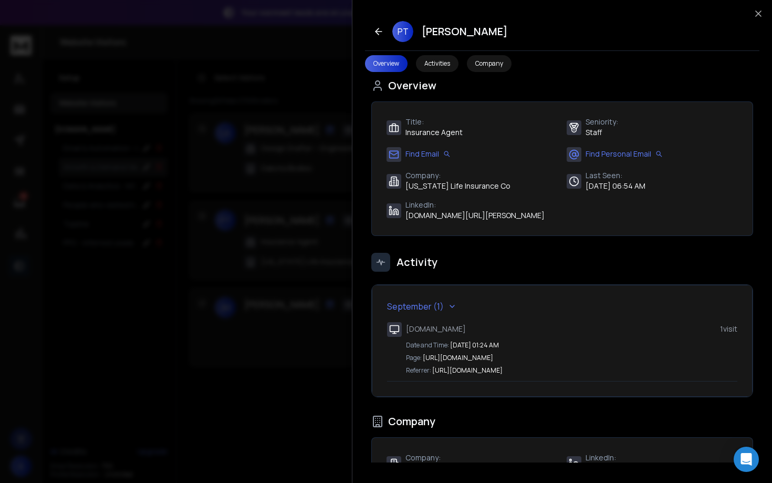
scroll to position [13, 0]
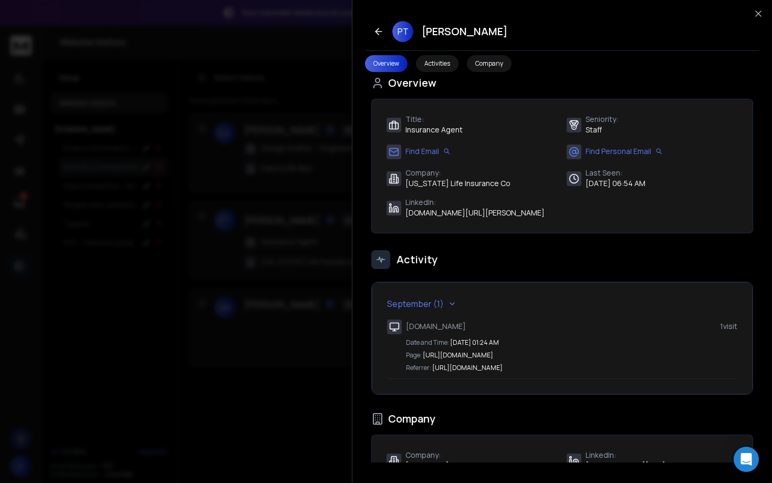
click at [219, 365] on div at bounding box center [386, 241] width 772 height 483
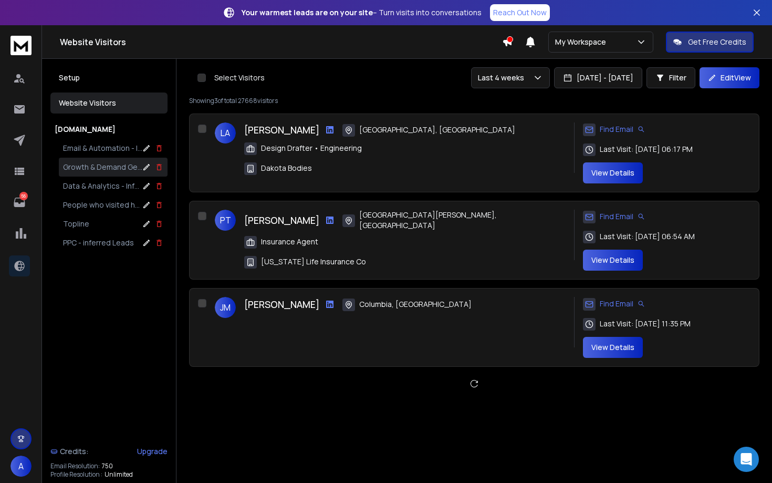
click at [344, 320] on div "[PERSON_NAME] Columbia, [GEOGRAPHIC_DATA] Find Email Last Visit: [DATE] 11:35 P…" at bounding box center [483, 327] width 536 height 61
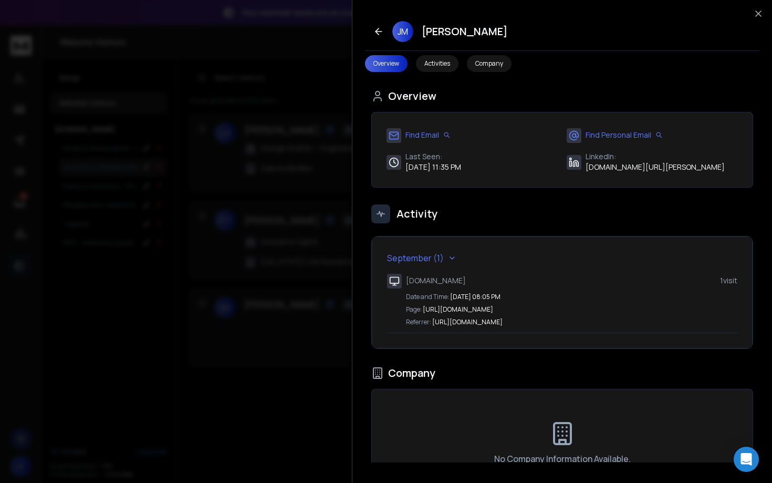
click at [310, 368] on div at bounding box center [386, 241] width 772 height 483
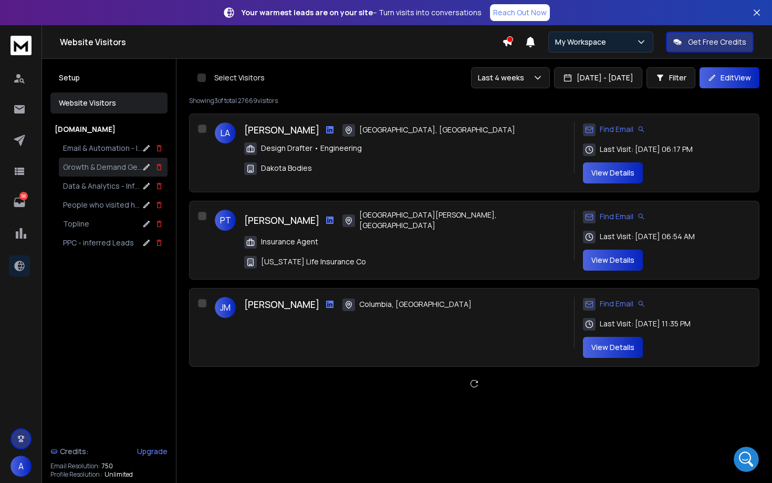
scroll to position [0, 0]
click at [144, 168] on icon at bounding box center [146, 167] width 8 height 8
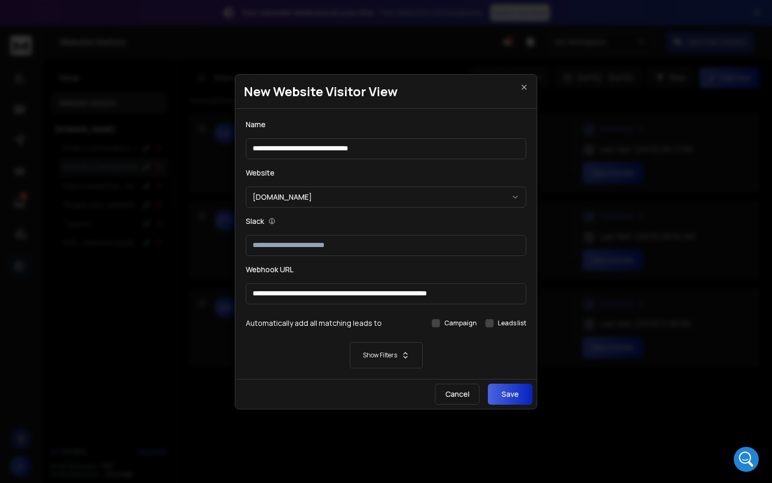
click at [362, 293] on input "**********" at bounding box center [386, 293] width 280 height 21
drag, startPoint x: 506, startPoint y: 292, endPoint x: 238, endPoint y: 292, distance: 267.8
click at [238, 292] on div "**********" at bounding box center [385, 244] width 301 height 270
click at [528, 86] on icon "button" at bounding box center [524, 87] width 8 height 8
